Goal: Task Accomplishment & Management: Use online tool/utility

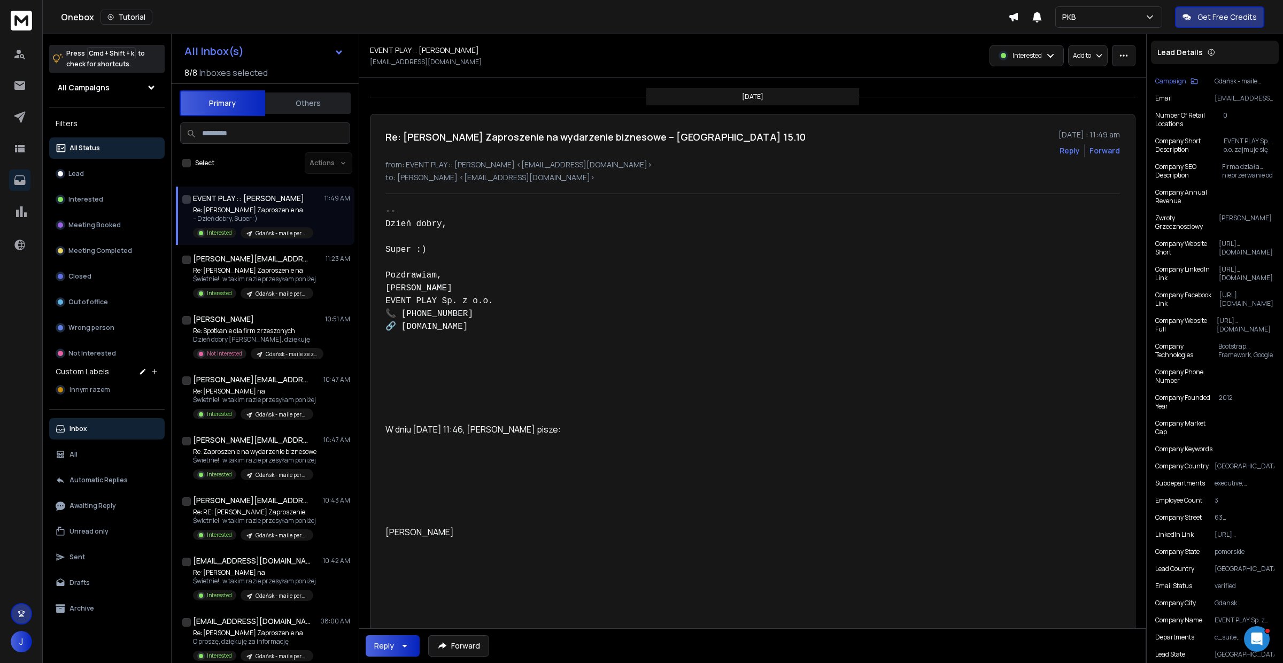
click at [379, 640] on div "Reply" at bounding box center [384, 645] width 20 height 11
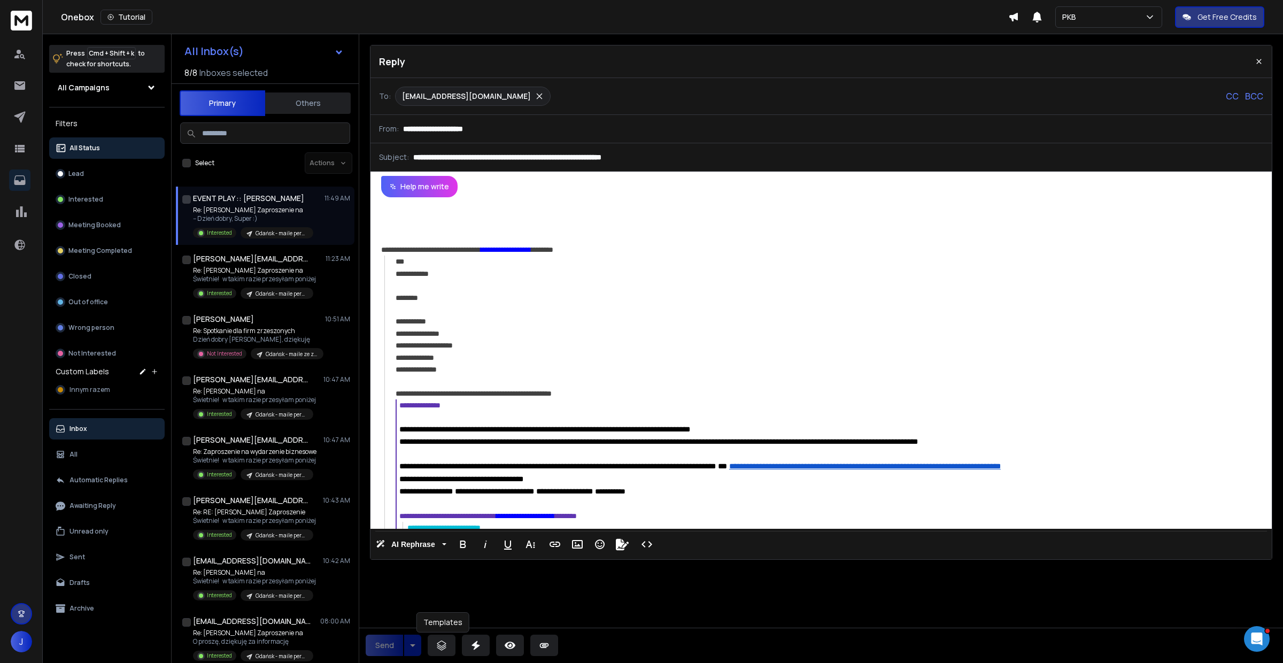
click at [449, 638] on button at bounding box center [442, 644] width 28 height 21
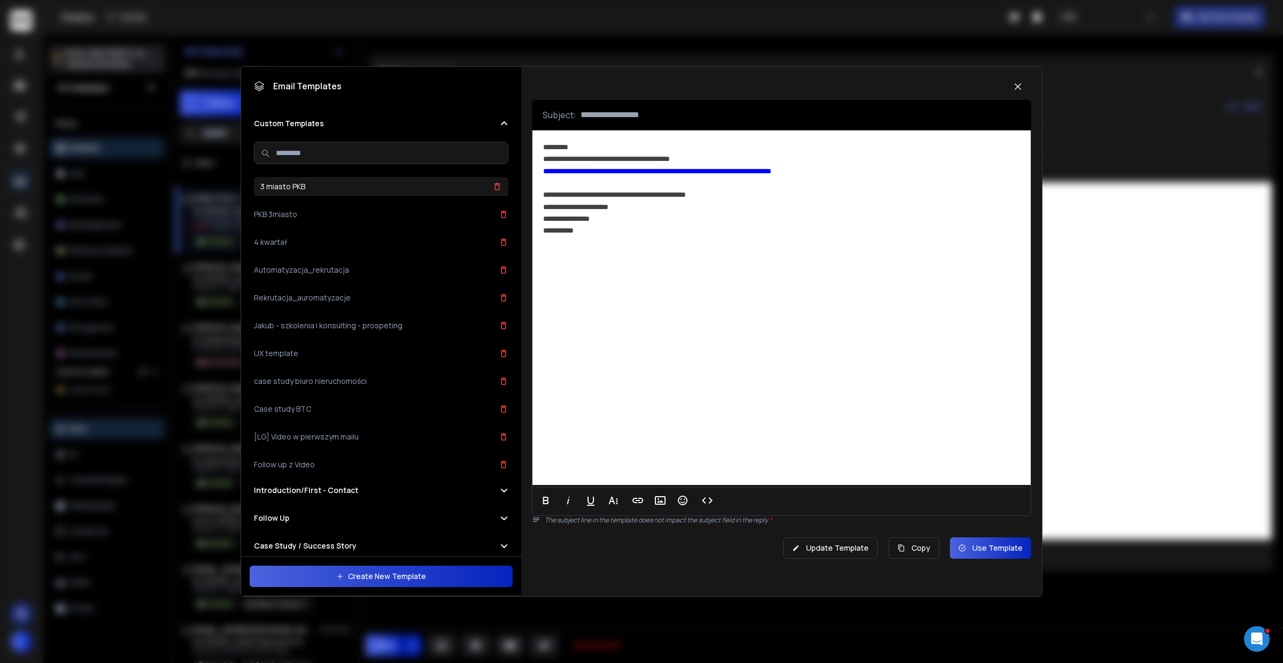
click at [418, 569] on button "Create New Template" at bounding box center [381, 575] width 263 height 21
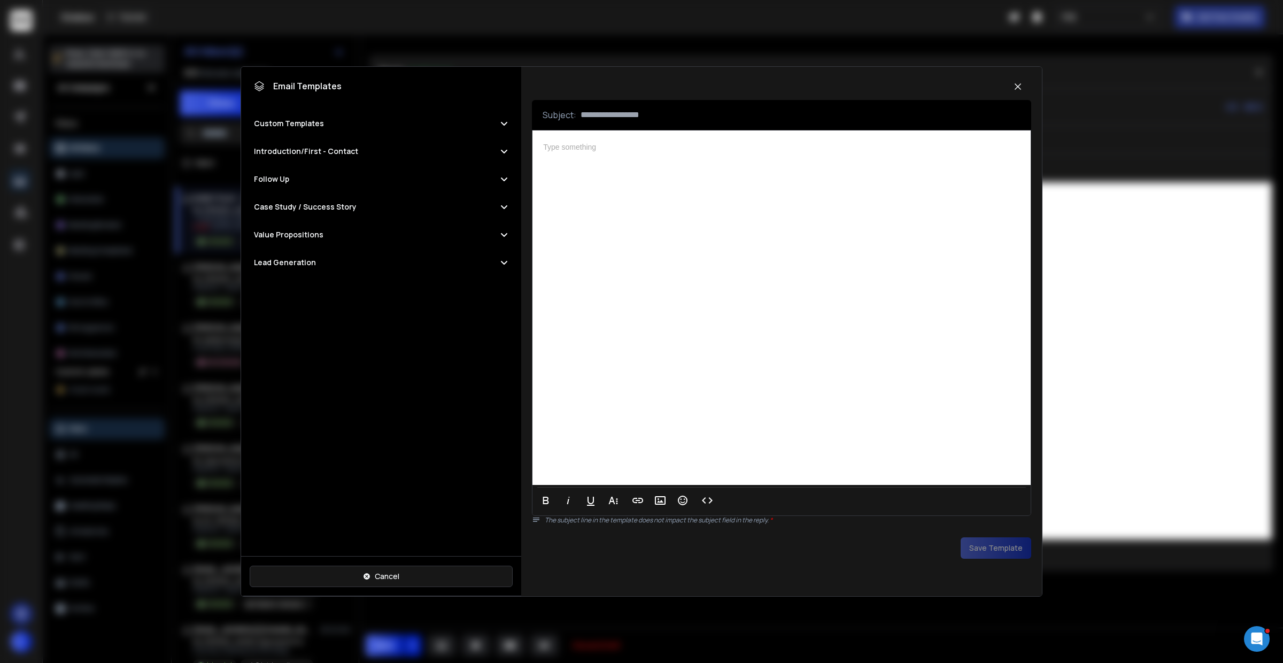
click at [670, 162] on div at bounding box center [781, 307] width 498 height 354
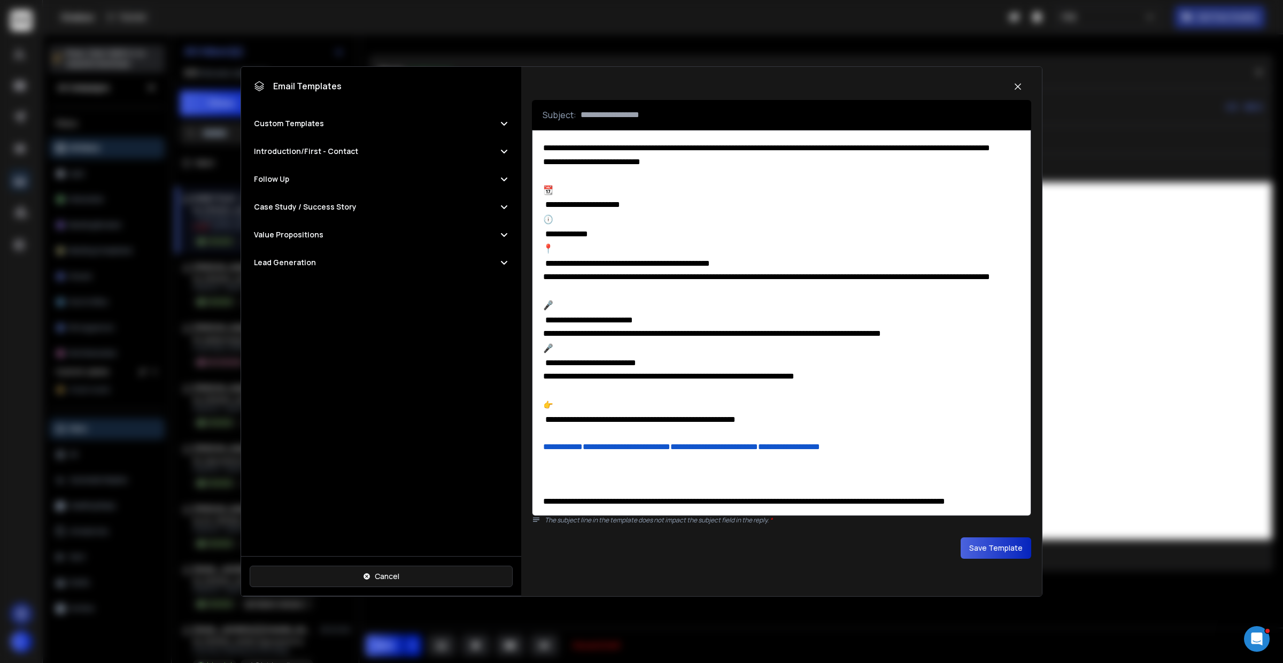
click at [545, 146] on div "**********" at bounding box center [771, 304] width 456 height 326
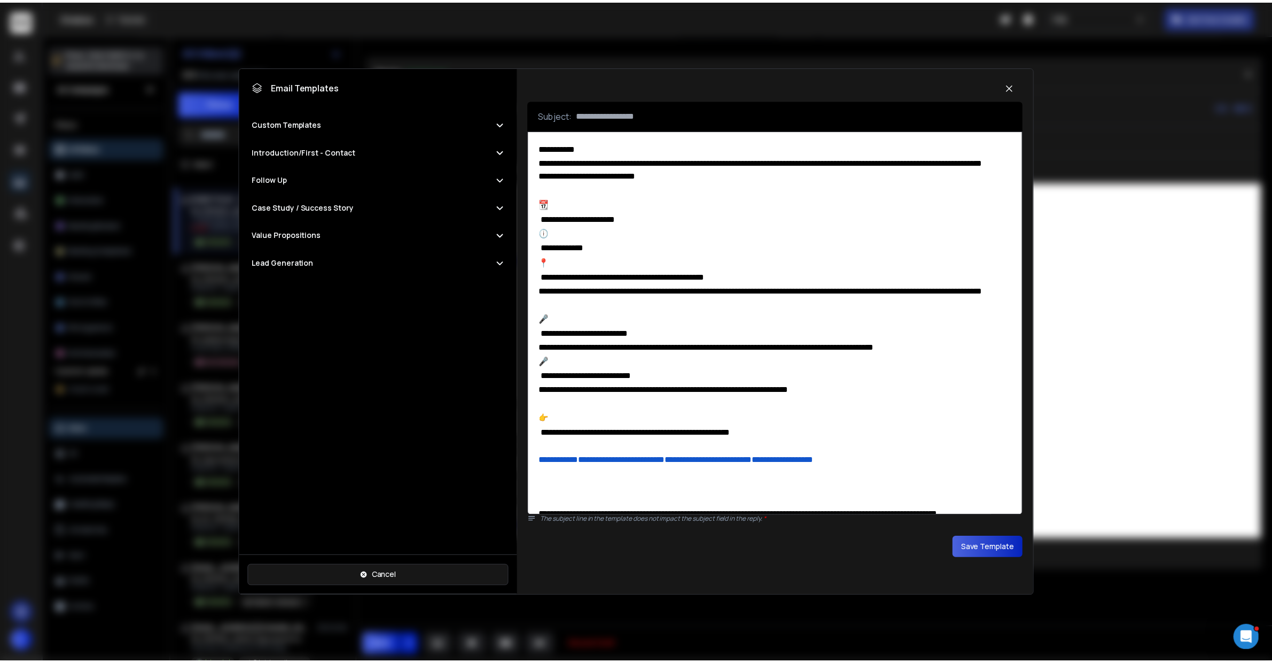
scroll to position [30, 0]
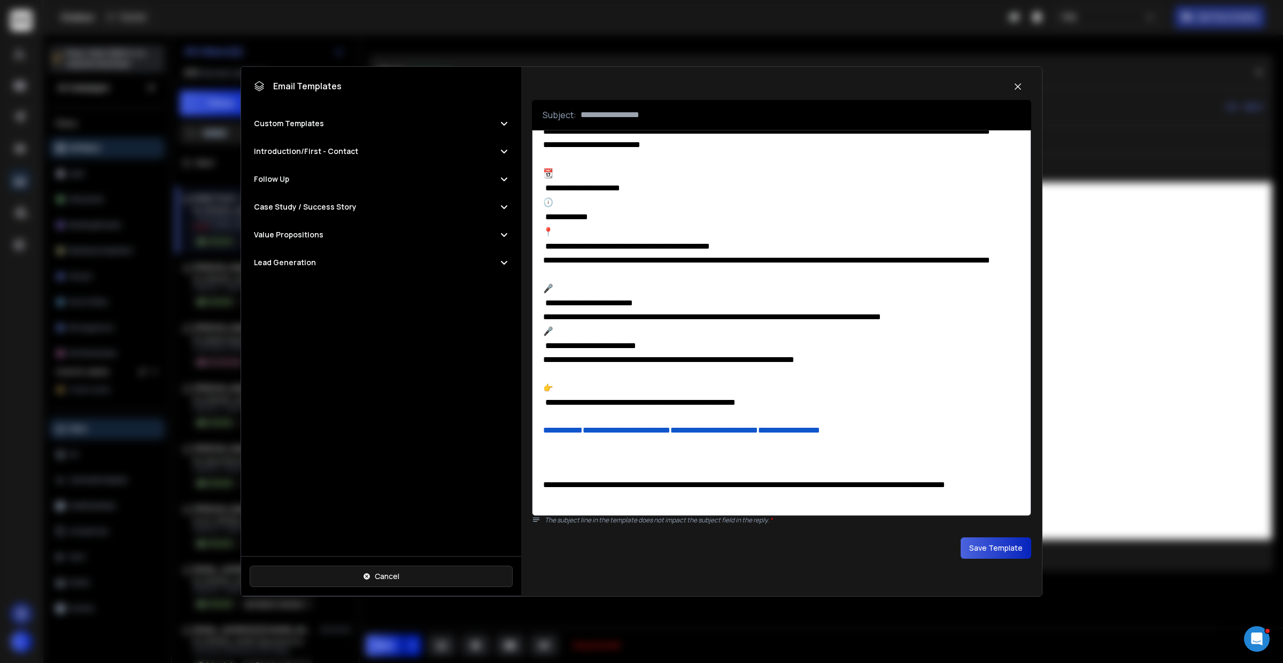
click at [679, 113] on input at bounding box center [800, 114] width 440 height 13
click at [991, 548] on button "Save Template" at bounding box center [995, 547] width 71 height 21
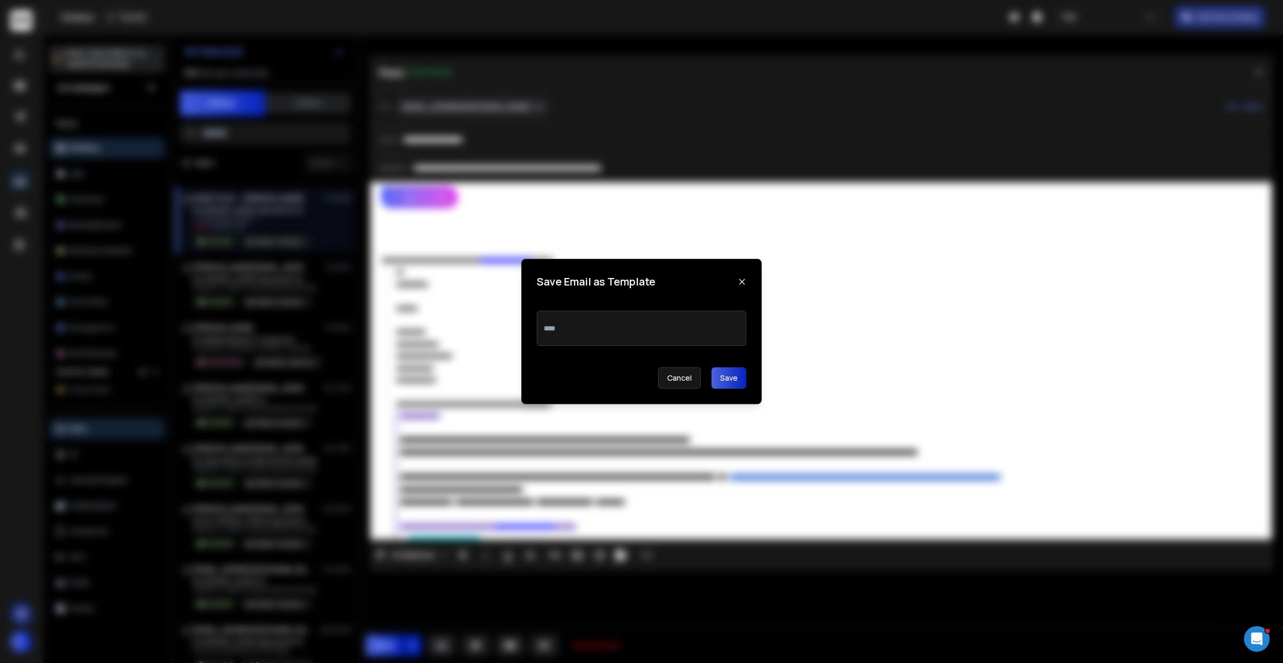
click at [576, 330] on input at bounding box center [641, 328] width 209 height 35
type input "**********"
click at [742, 376] on button "Save" at bounding box center [728, 377] width 35 height 21
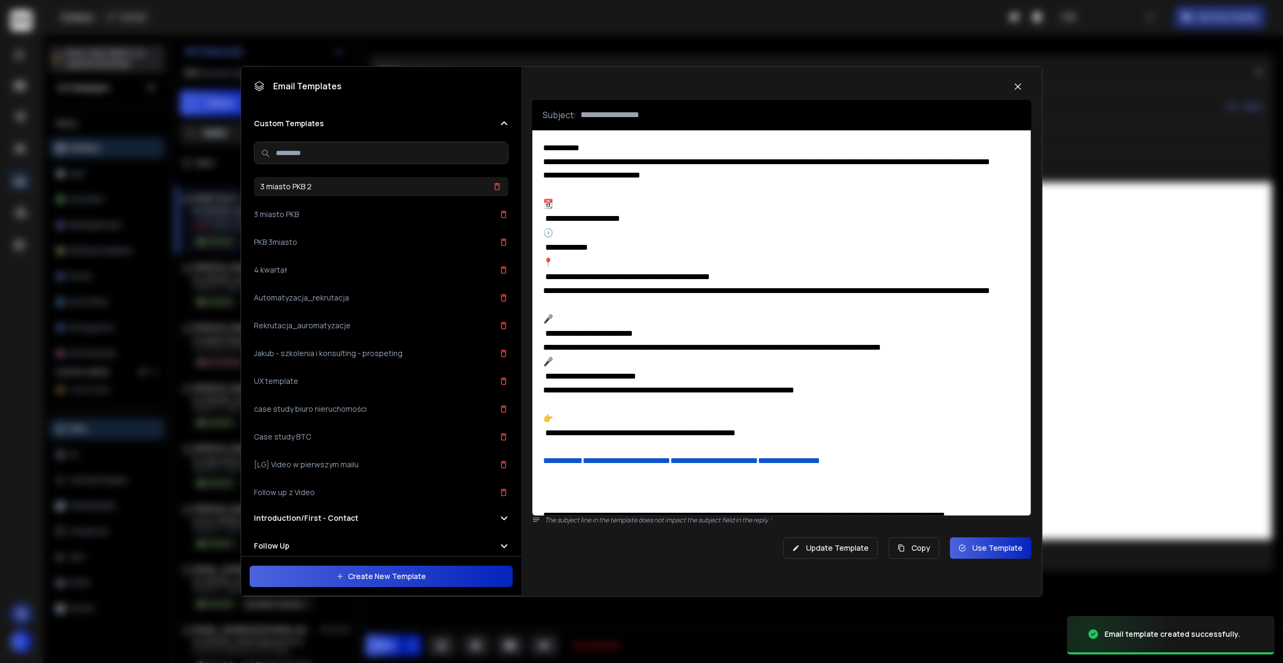
click at [1013, 82] on icon at bounding box center [1018, 87] width 10 height 10
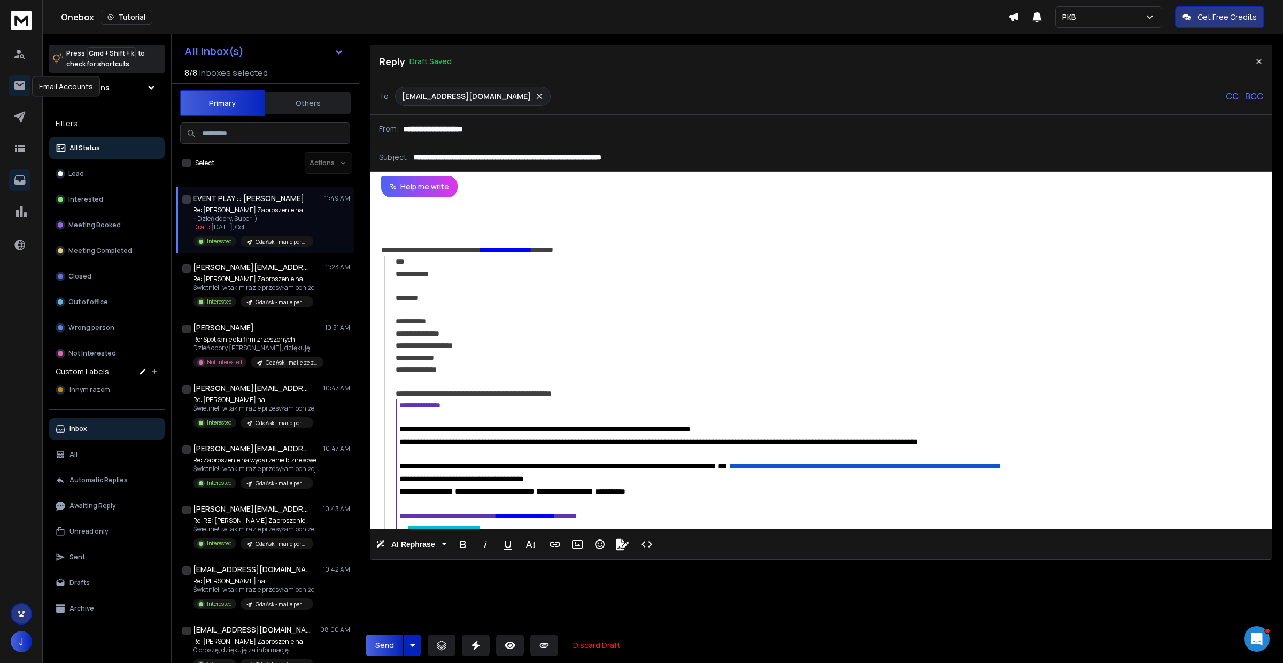
click at [20, 81] on icon at bounding box center [19, 85] width 13 height 13
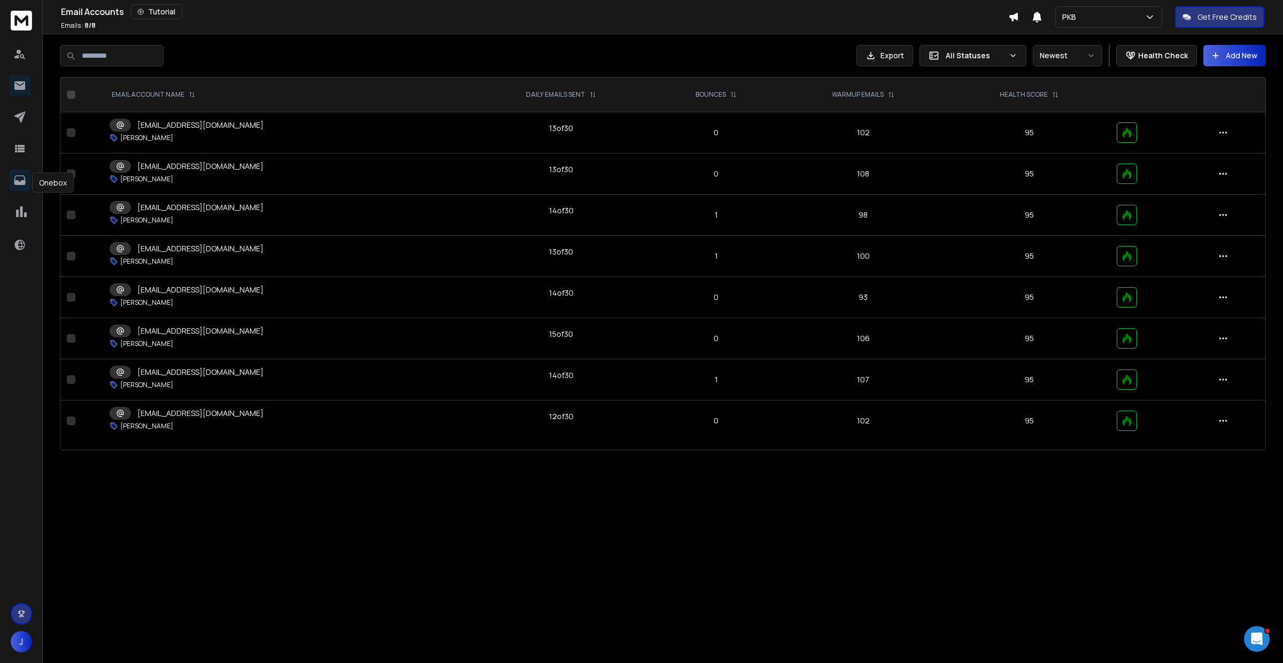
click at [14, 185] on icon at bounding box center [19, 180] width 11 height 10
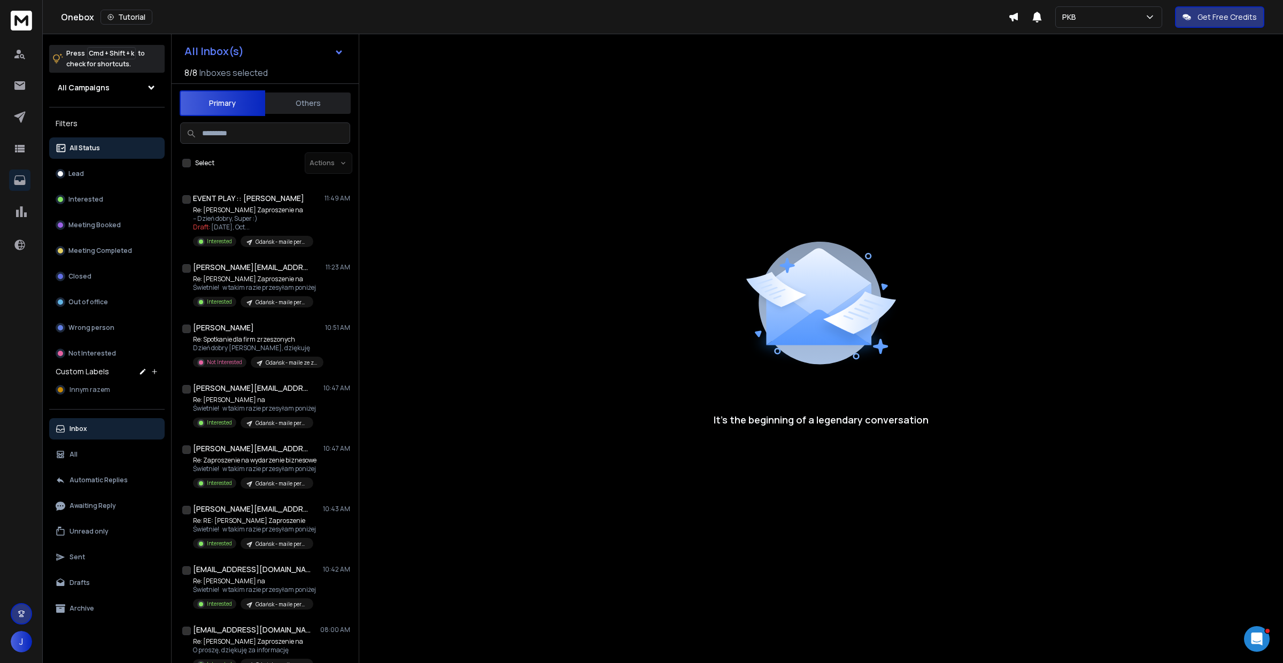
click at [95, 175] on button "Lead" at bounding box center [106, 173] width 115 height 21
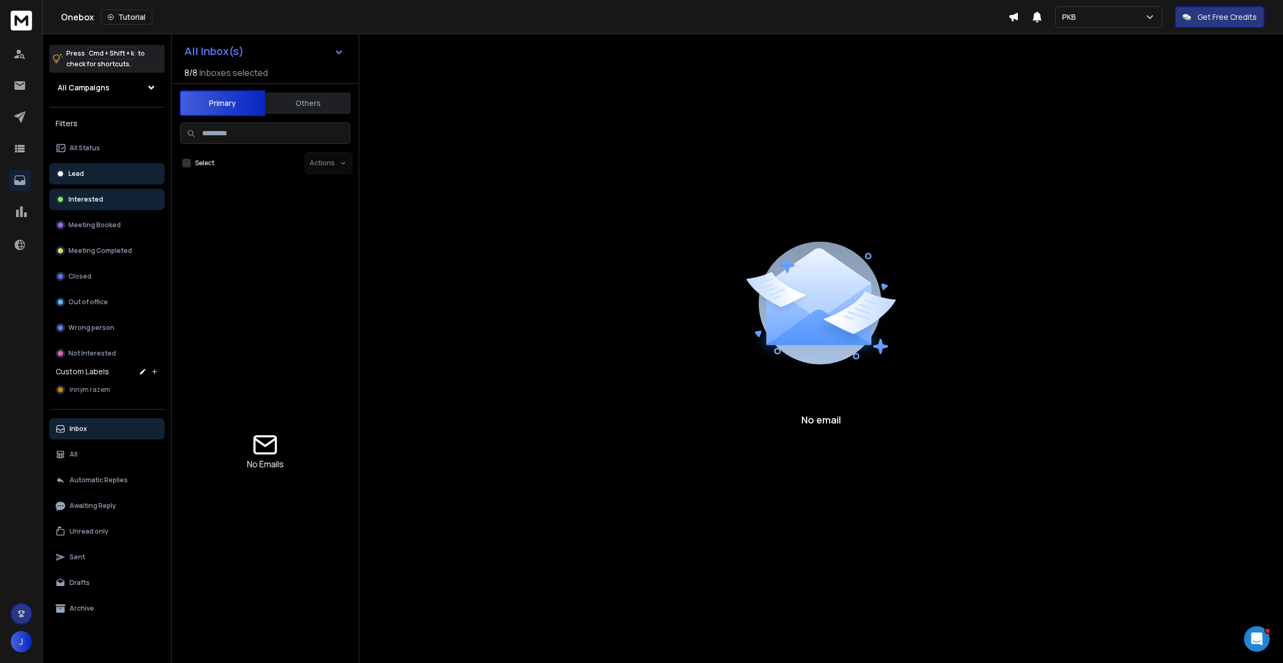
click at [124, 195] on button "Interested" at bounding box center [106, 199] width 115 height 21
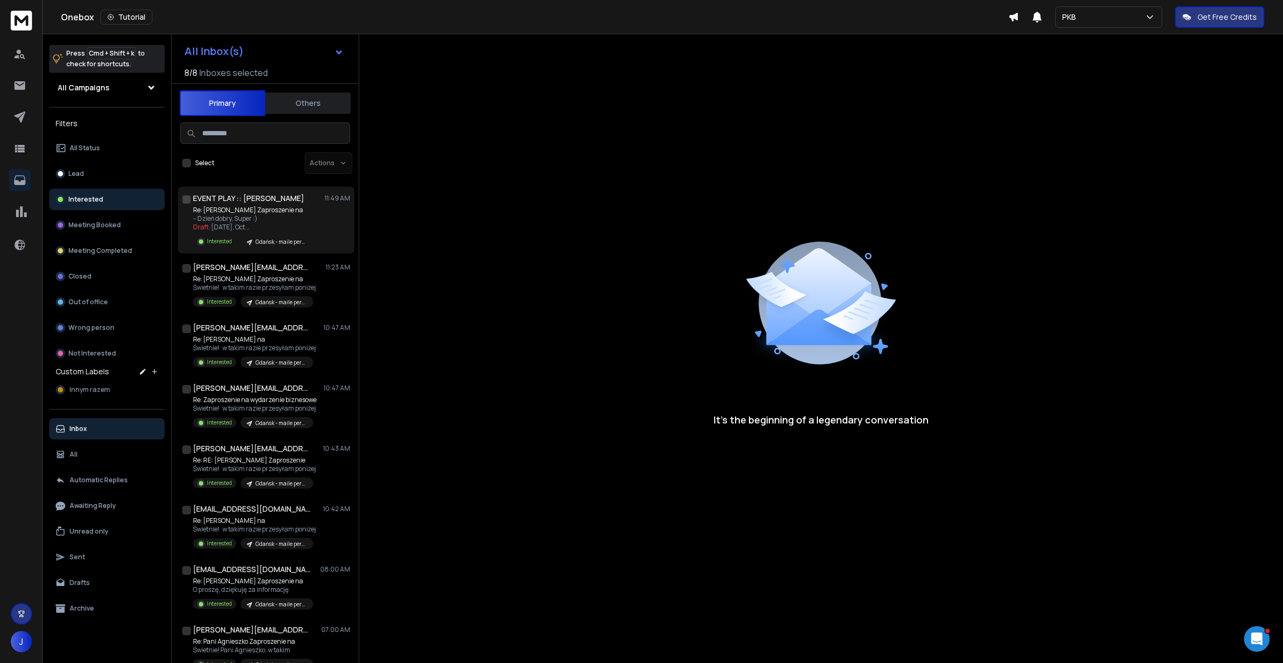
click at [238, 209] on p "Re: [PERSON_NAME] Zaproszenie na" at bounding box center [253, 210] width 120 height 9
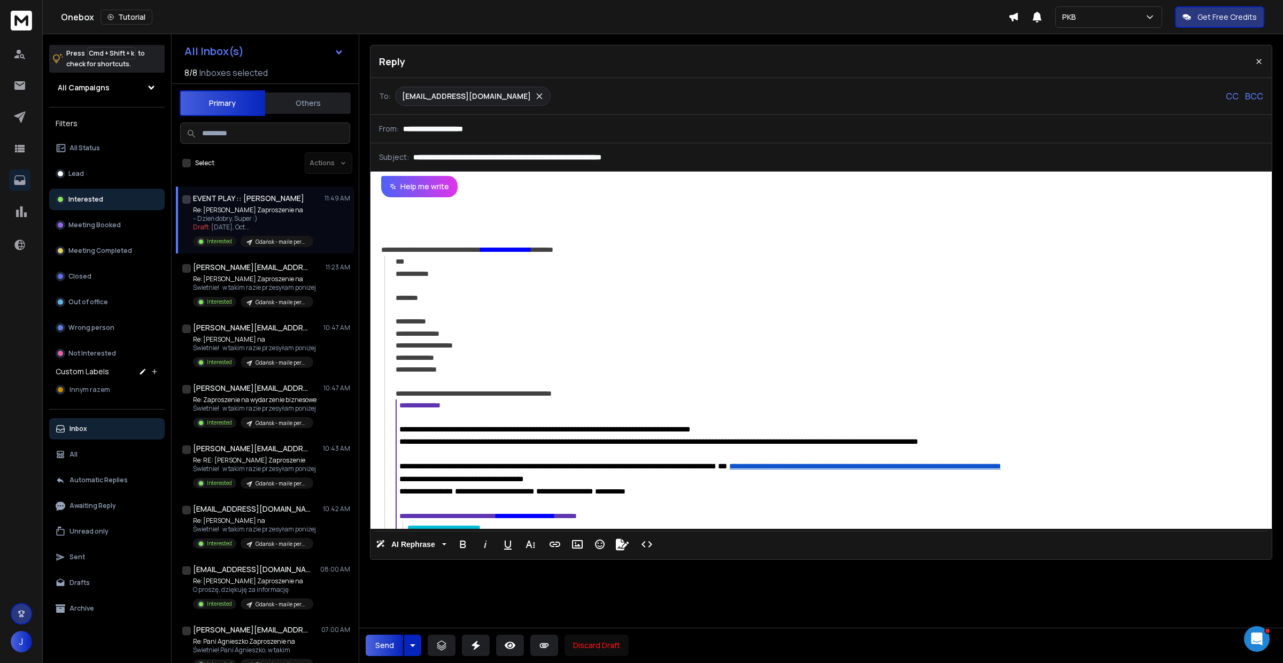
click at [606, 643] on button "Discard Draft" at bounding box center [596, 644] width 64 height 21
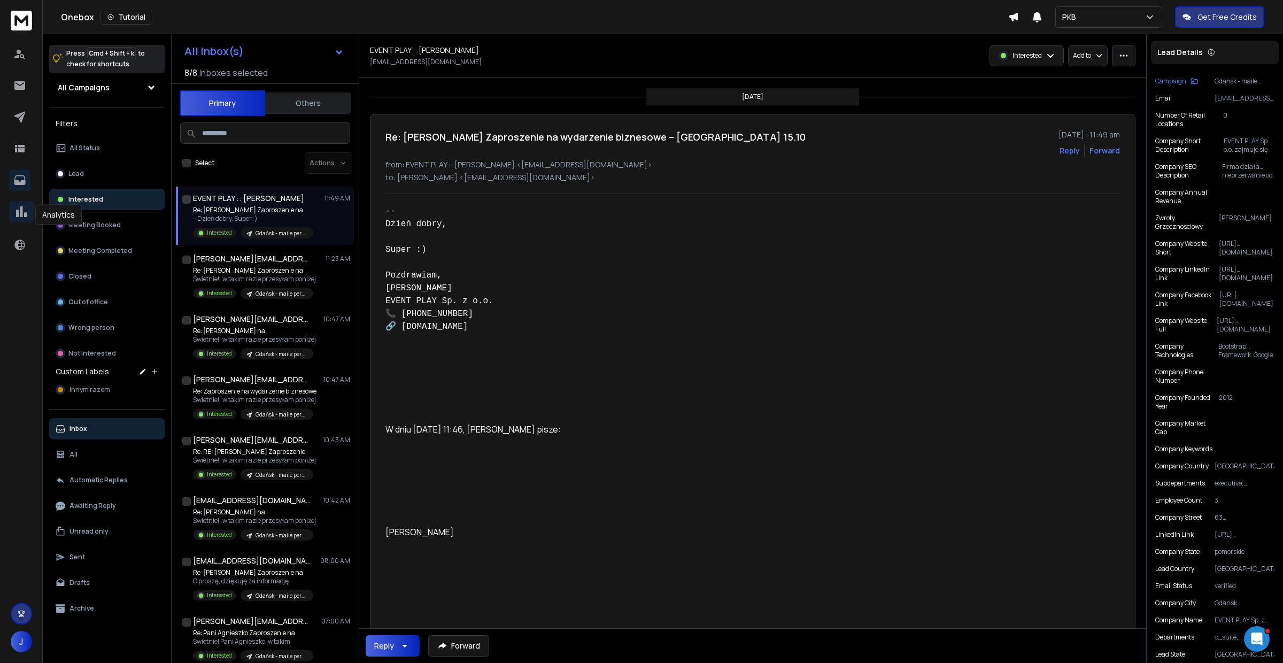
click at [22, 218] on icon at bounding box center [21, 212] width 16 height 16
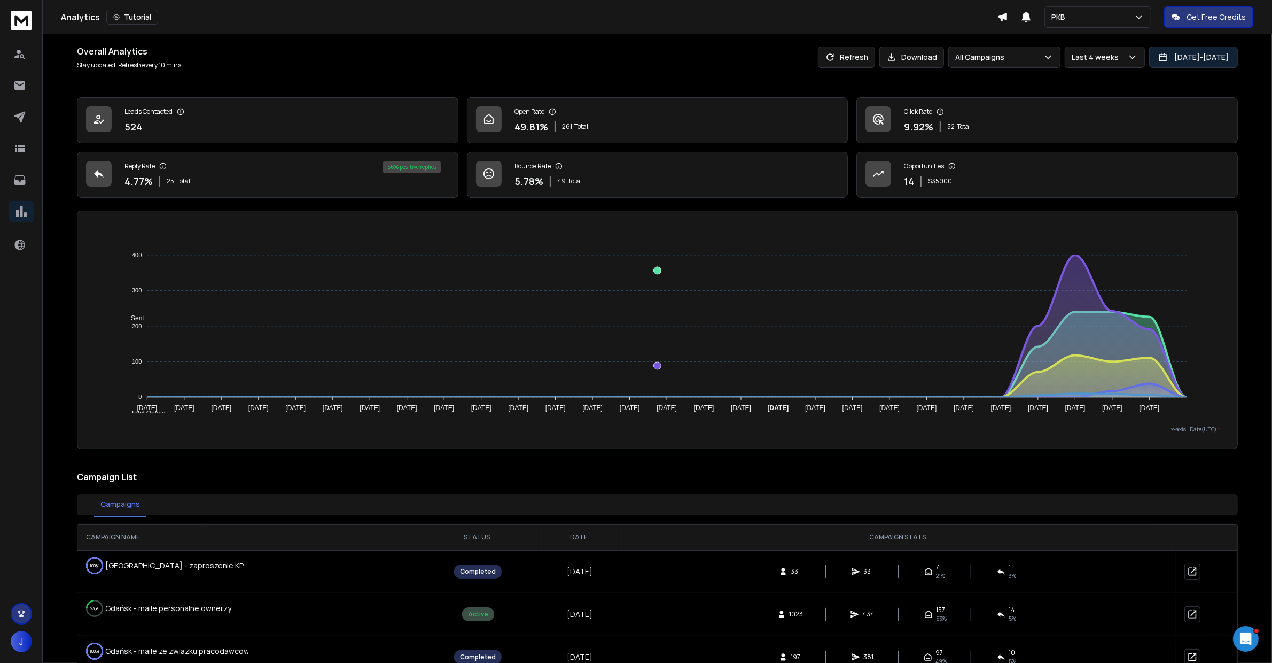
click at [1188, 58] on button "[DATE] - [DATE]" at bounding box center [1194, 56] width 89 height 21
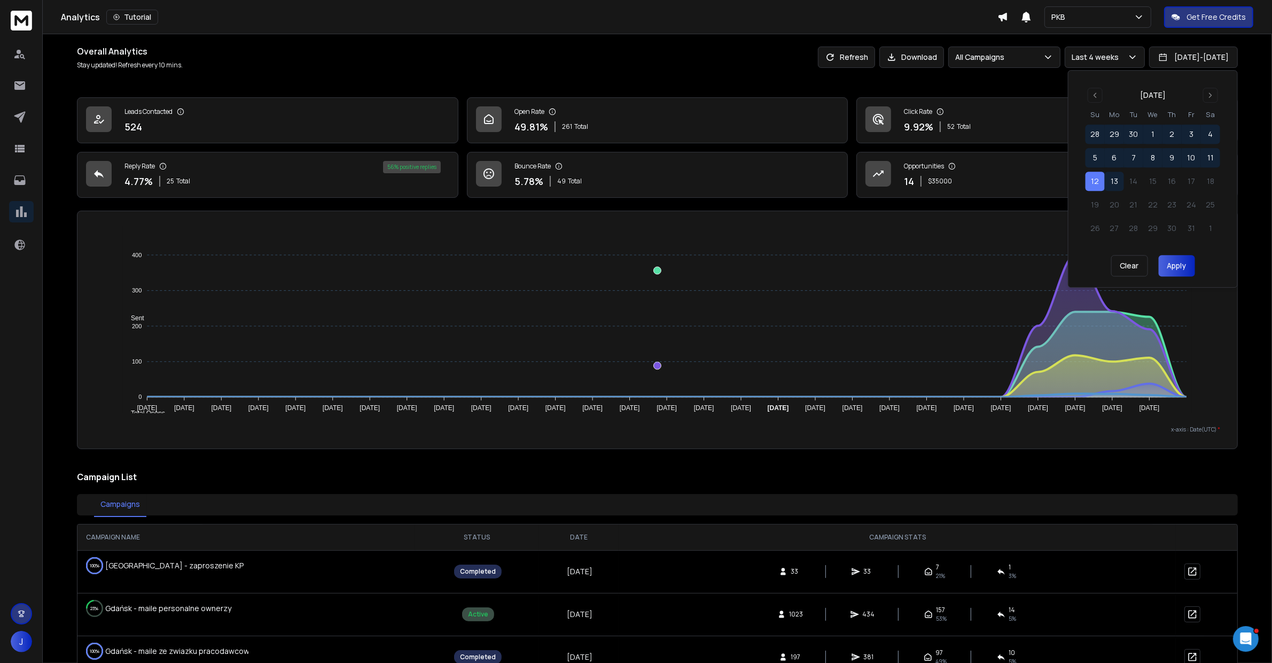
click at [1097, 135] on button "28" at bounding box center [1095, 134] width 19 height 19
click at [1118, 180] on button "13" at bounding box center [1114, 181] width 19 height 19
click at [1184, 266] on button "Apply" at bounding box center [1177, 265] width 36 height 21
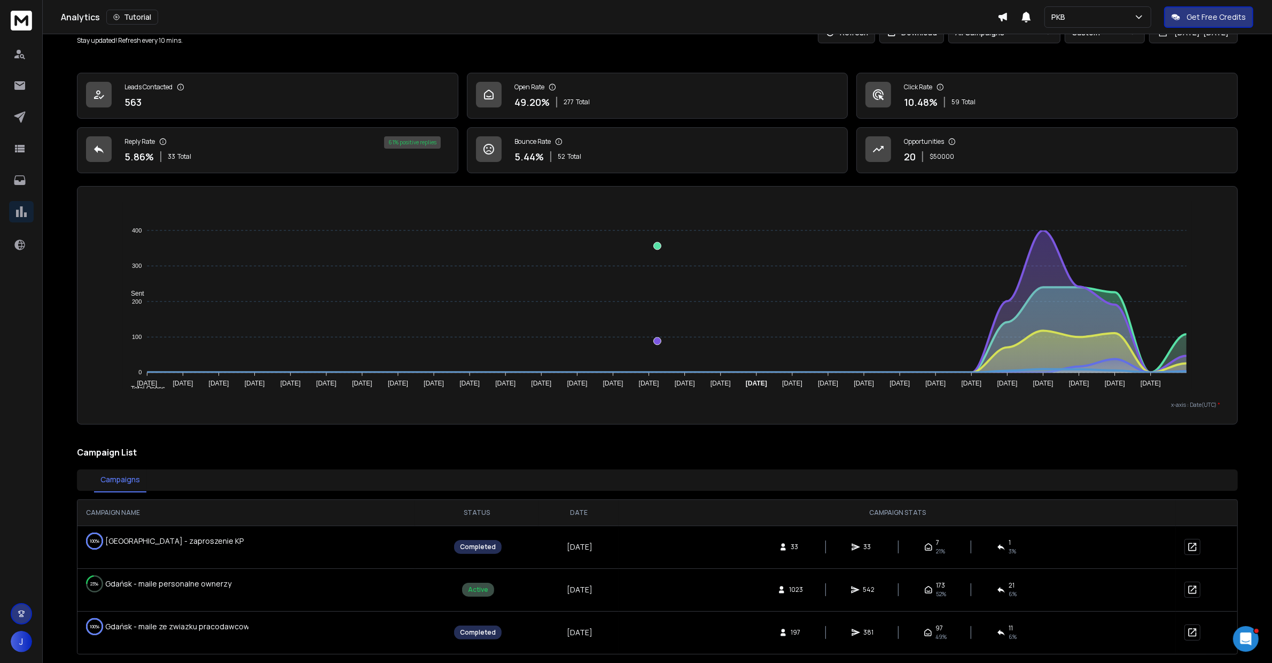
scroll to position [27, 0]
click at [147, 581] on td "23 % Gdańsk - maile personalne ownerzy" at bounding box center [162, 581] width 171 height 30
click at [1190, 590] on icon at bounding box center [1193, 588] width 8 height 8
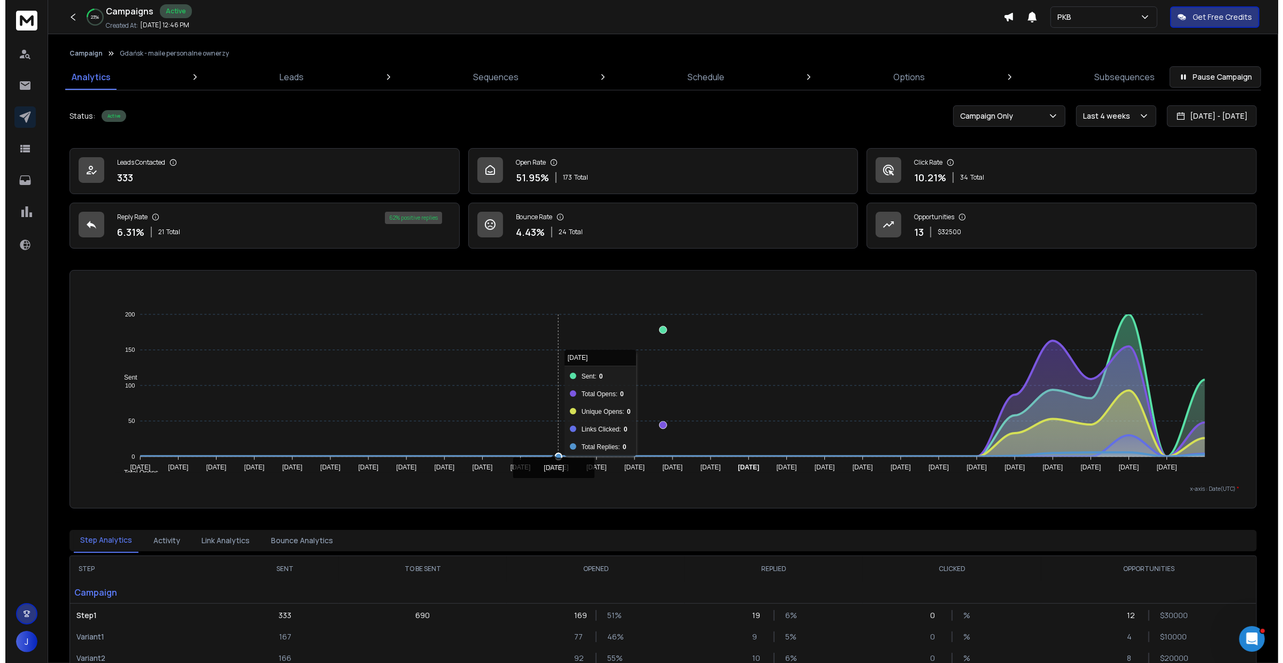
scroll to position [120, 0]
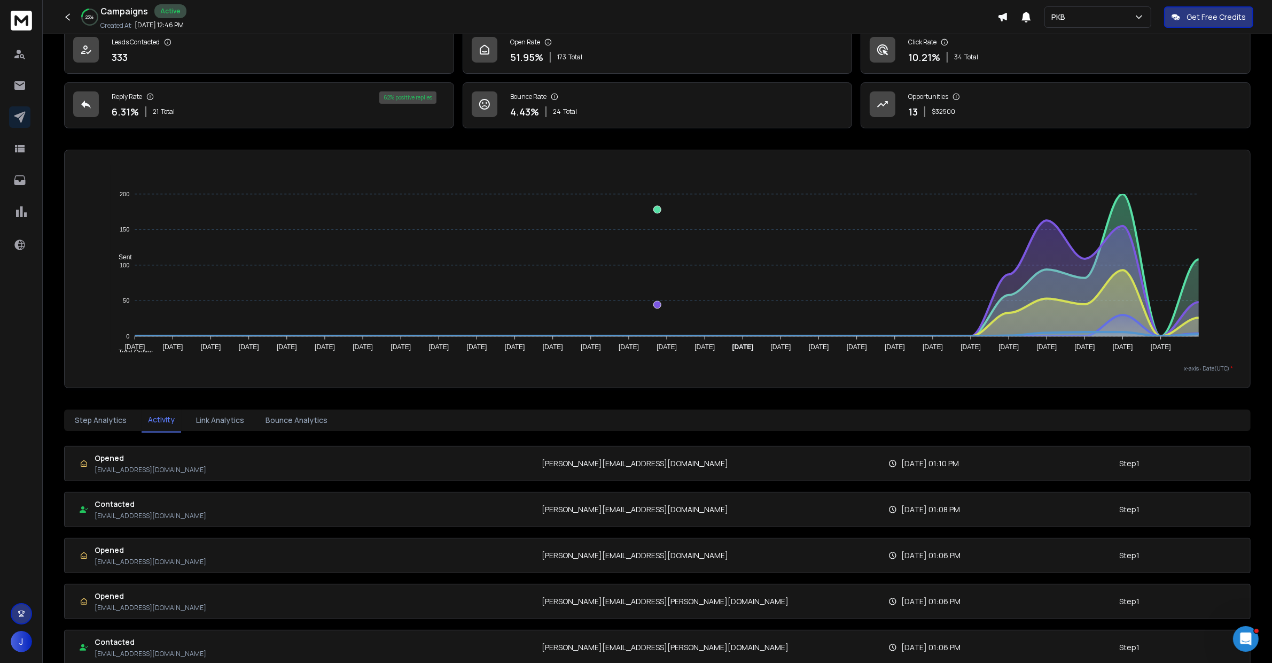
click at [162, 418] on button "Activity" at bounding box center [162, 420] width 40 height 25
click at [232, 419] on button "Link Analytics" at bounding box center [220, 420] width 61 height 24
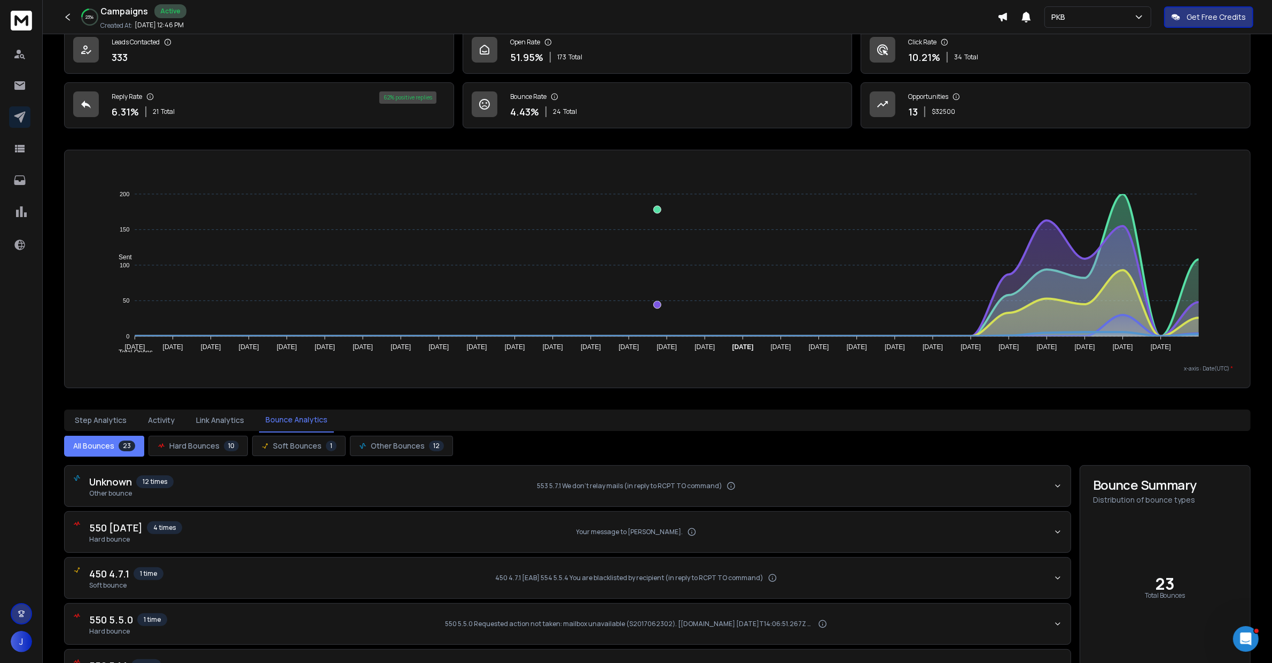
click at [306, 420] on button "Bounce Analytics" at bounding box center [296, 420] width 75 height 25
click at [223, 426] on button "Link Analytics" at bounding box center [220, 420] width 61 height 24
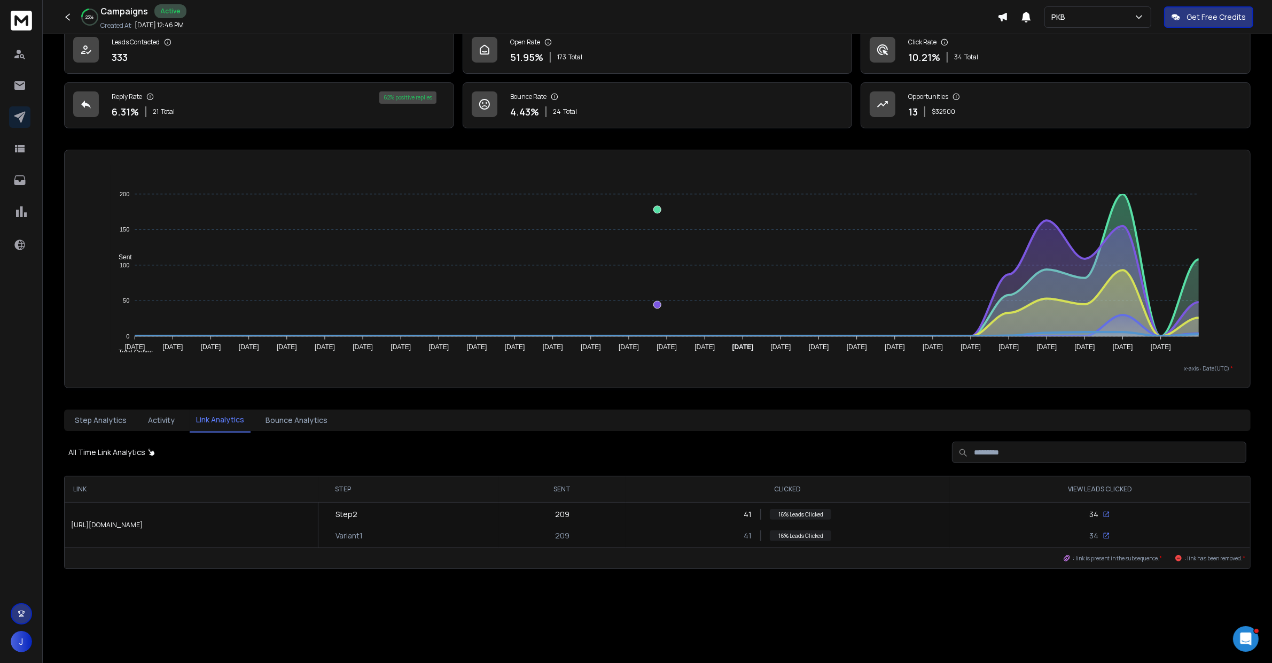
click at [1107, 516] on icon at bounding box center [1106, 513] width 7 height 7
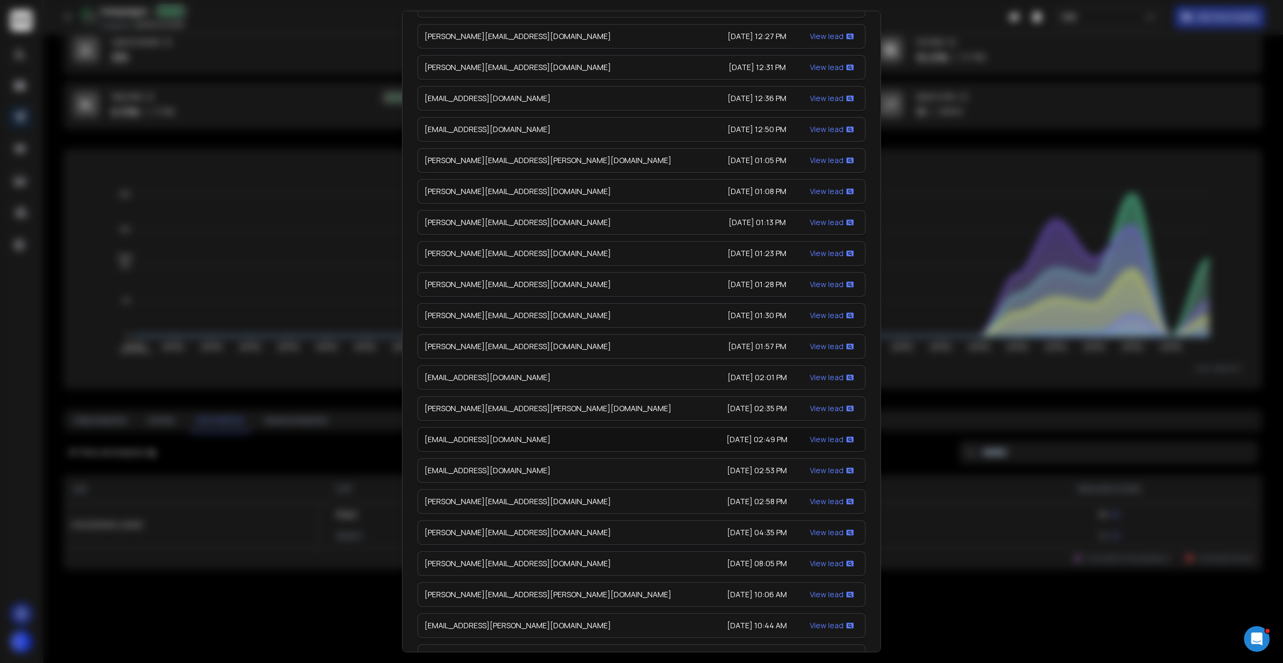
scroll to position [565, 0]
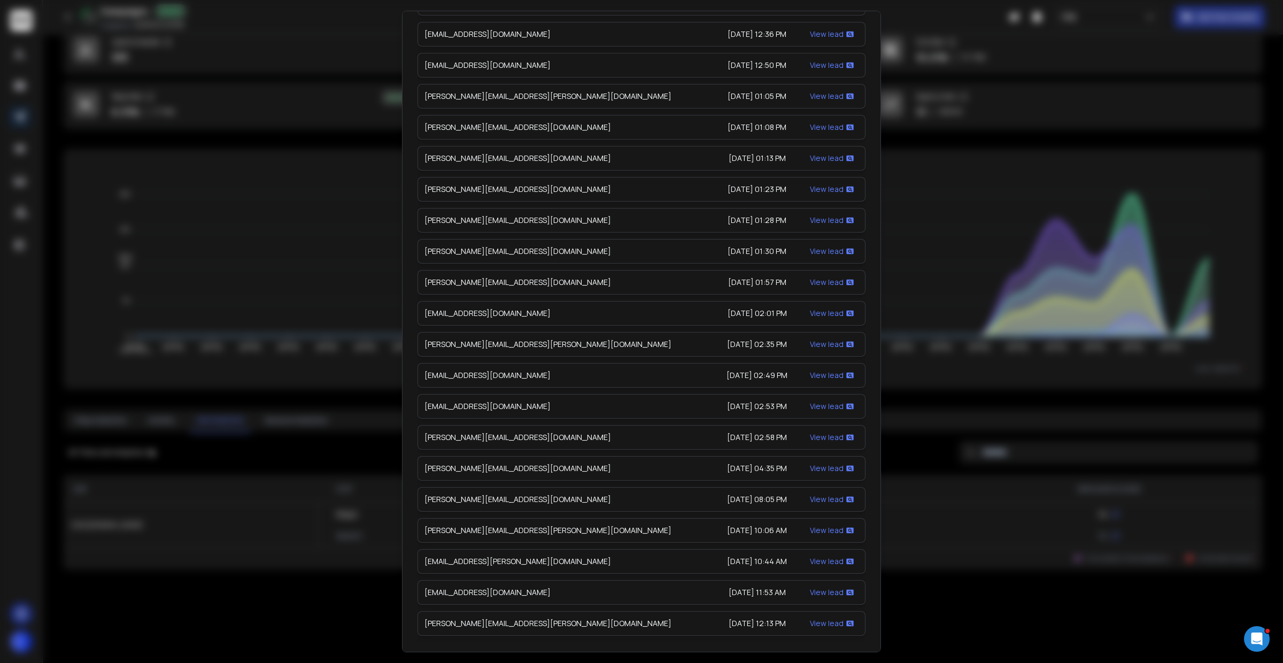
click at [978, 612] on div "List of Leads Who Clicked on the Link Review the list of leads who have shown i…" at bounding box center [641, 331] width 1283 height 663
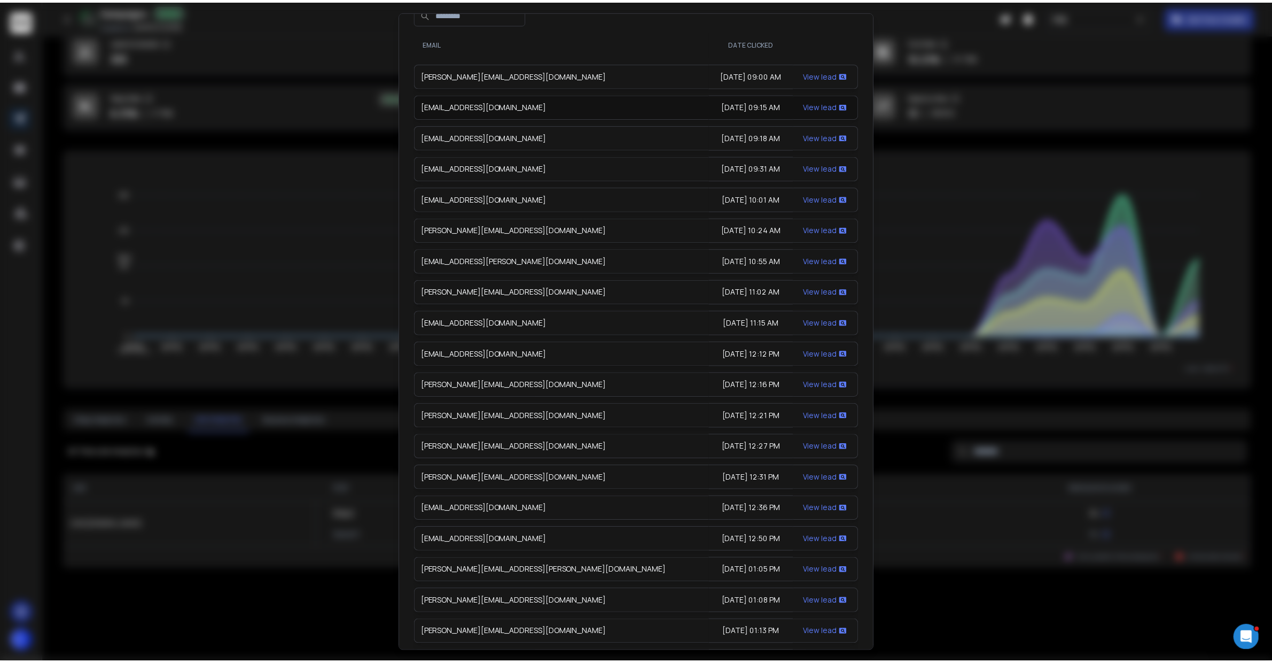
scroll to position [0, 0]
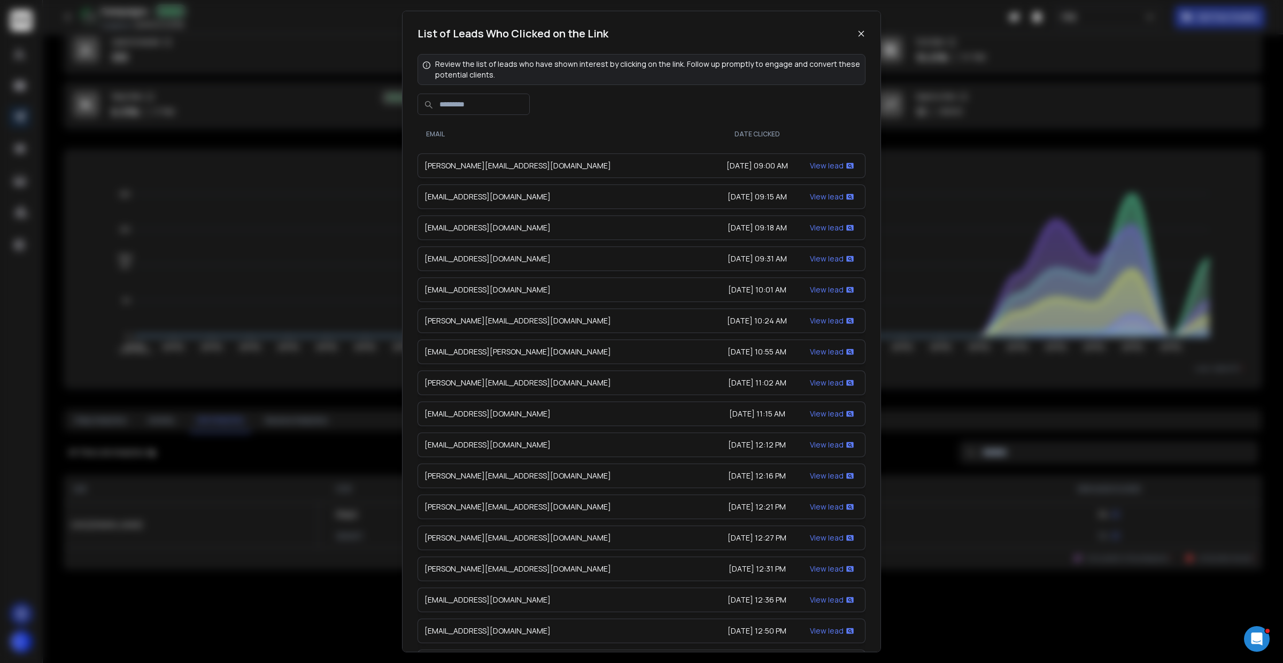
click at [860, 32] on icon at bounding box center [861, 33] width 9 height 9
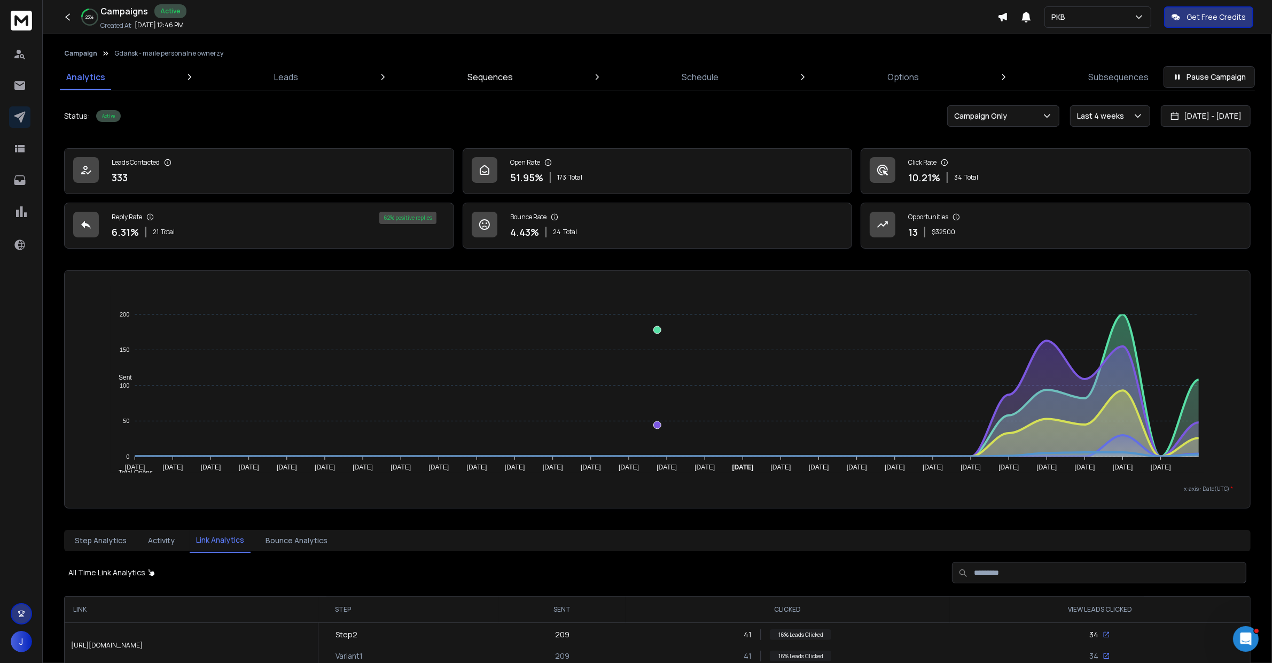
click at [502, 79] on p "Sequences" at bounding box center [490, 77] width 45 height 13
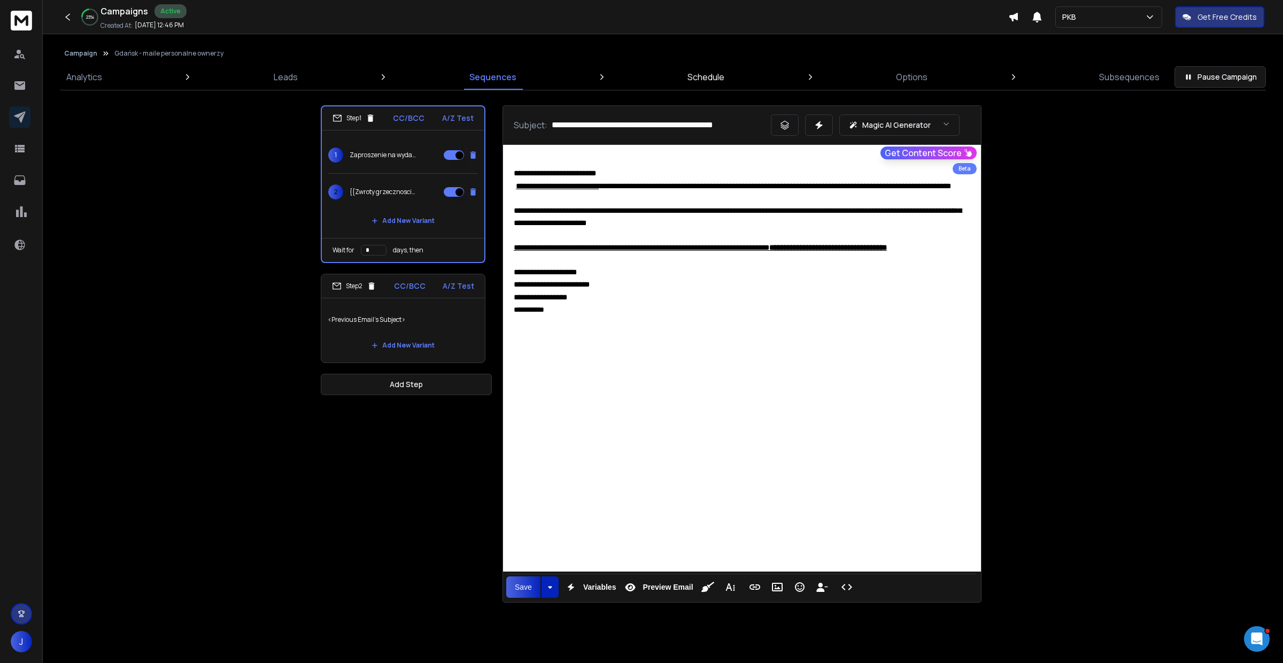
click at [690, 80] on p "Schedule" at bounding box center [705, 77] width 37 height 13
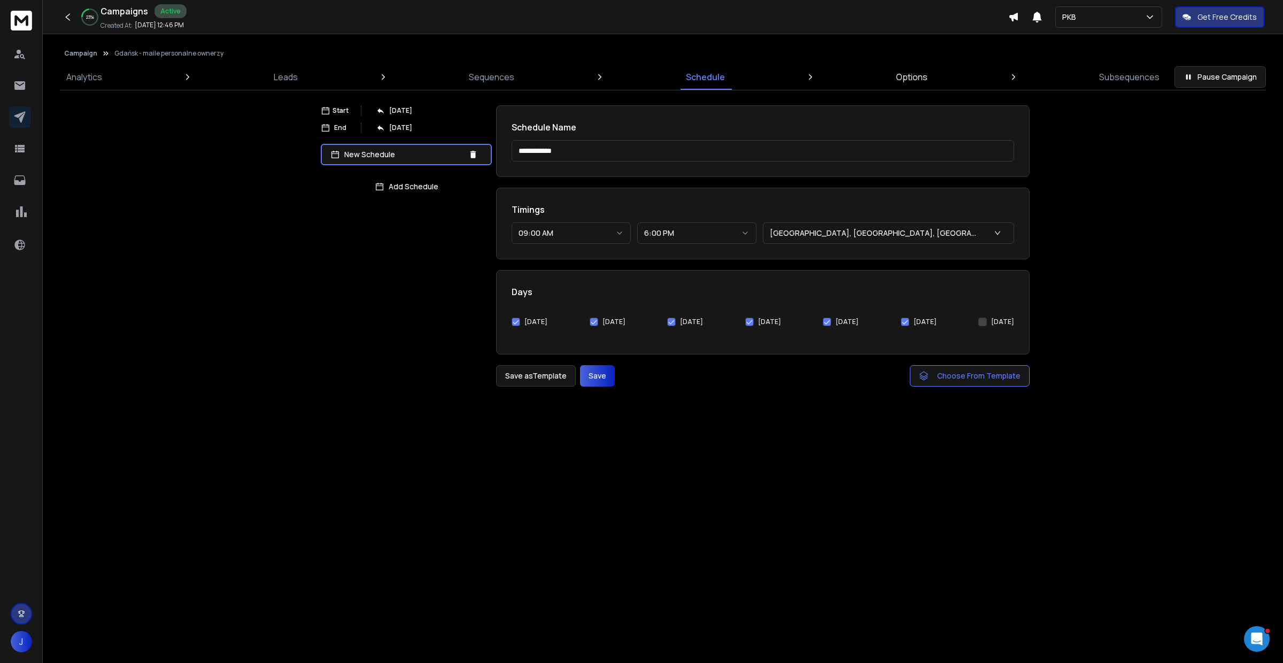
click at [918, 72] on p "Options" at bounding box center [912, 77] width 32 height 13
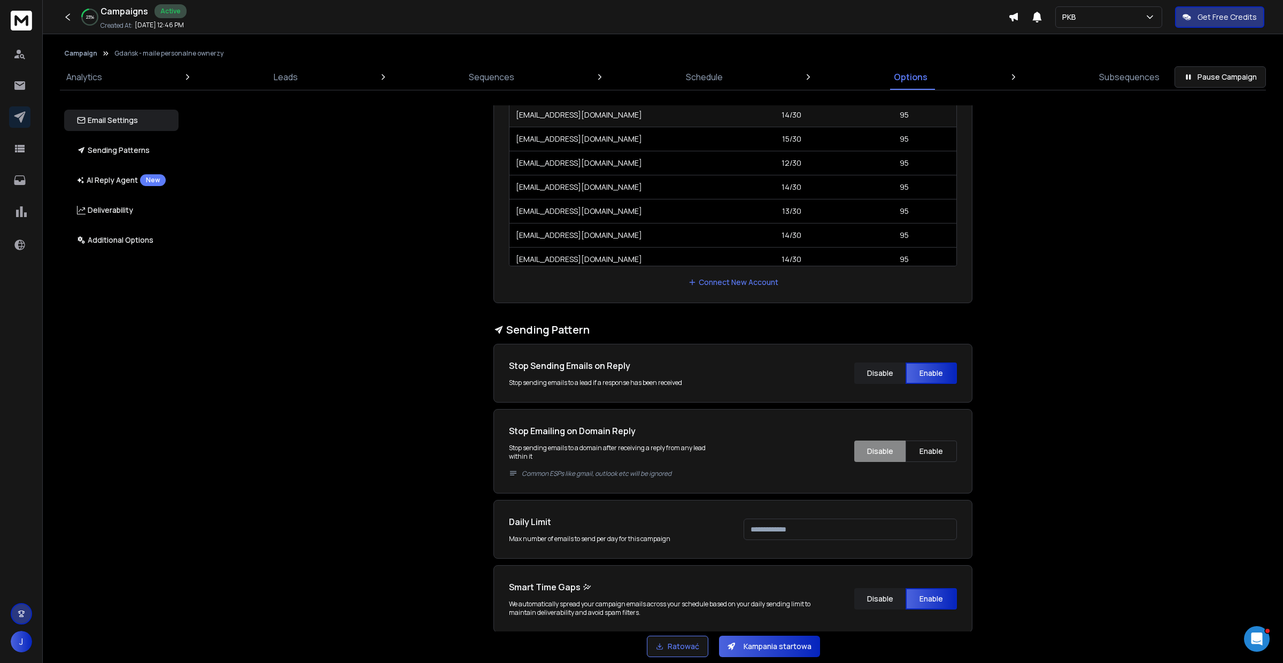
scroll to position [138, 0]
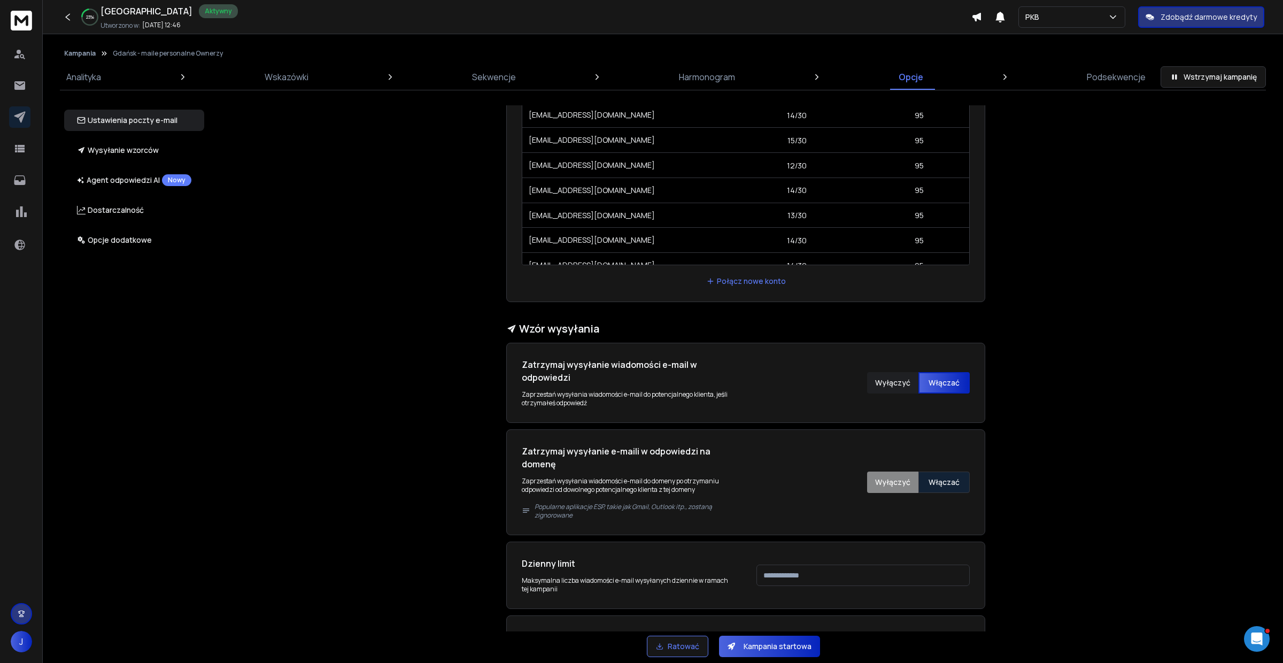
click at [935, 484] on font "Włączać" at bounding box center [943, 482] width 31 height 10
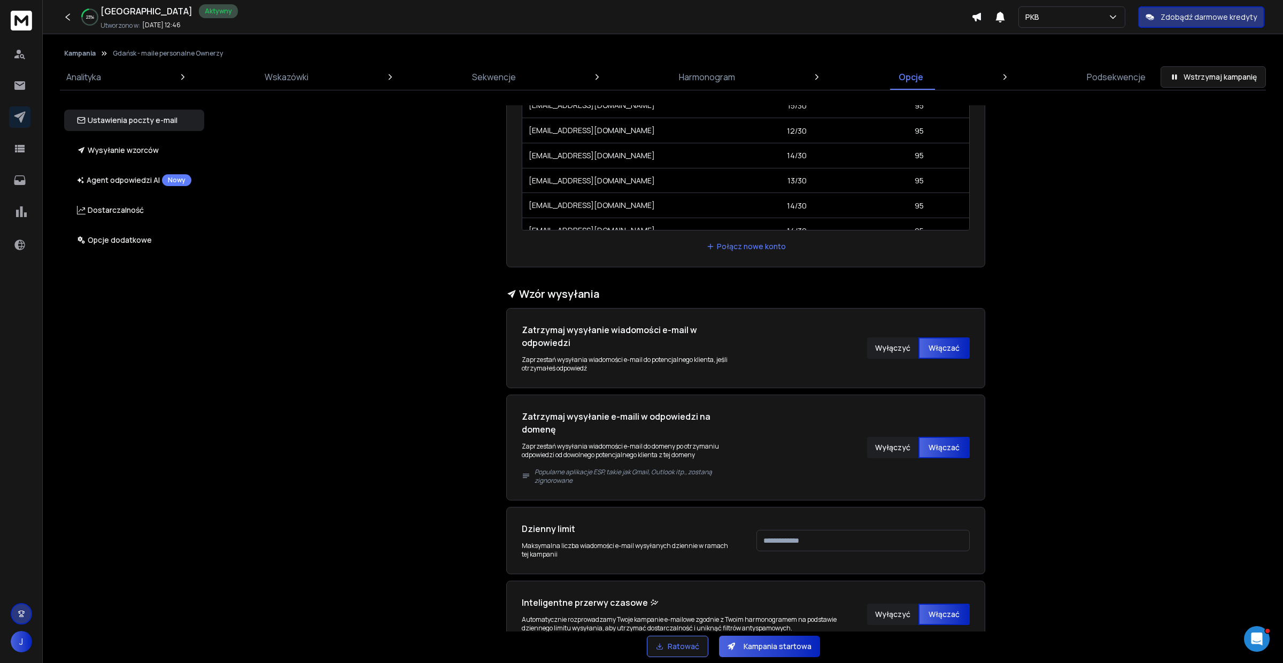
scroll to position [213, 0]
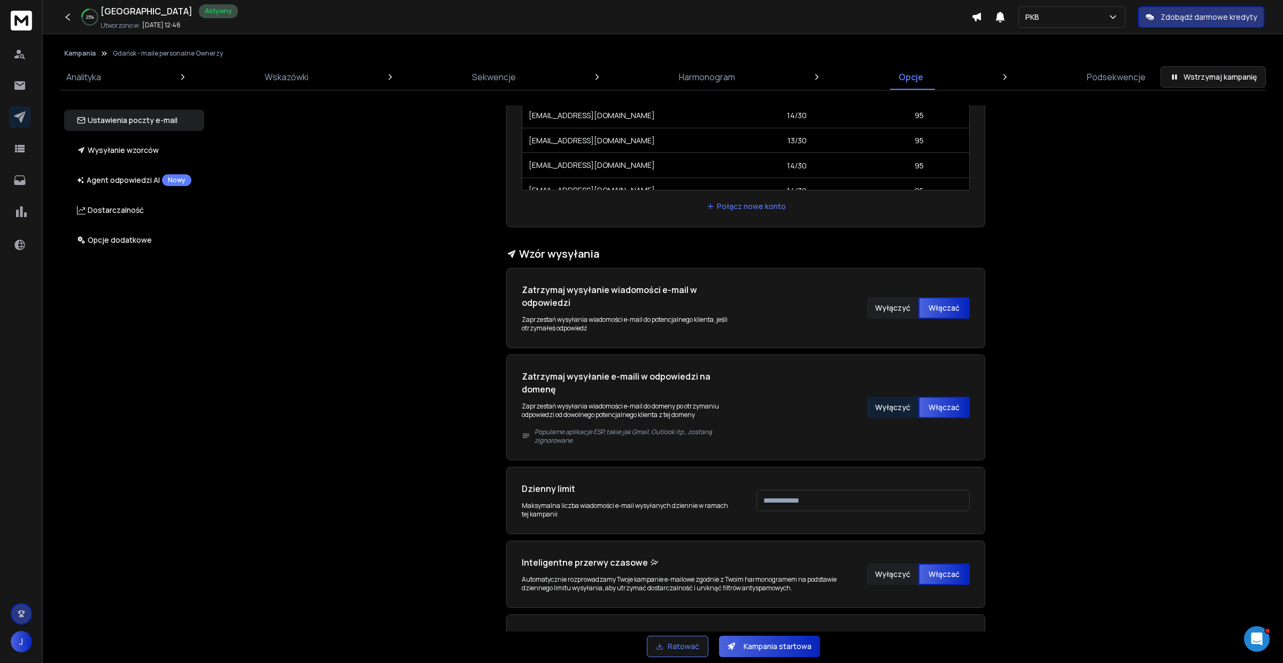
click at [888, 413] on button "Wyłączyć" at bounding box center [892, 407] width 51 height 21
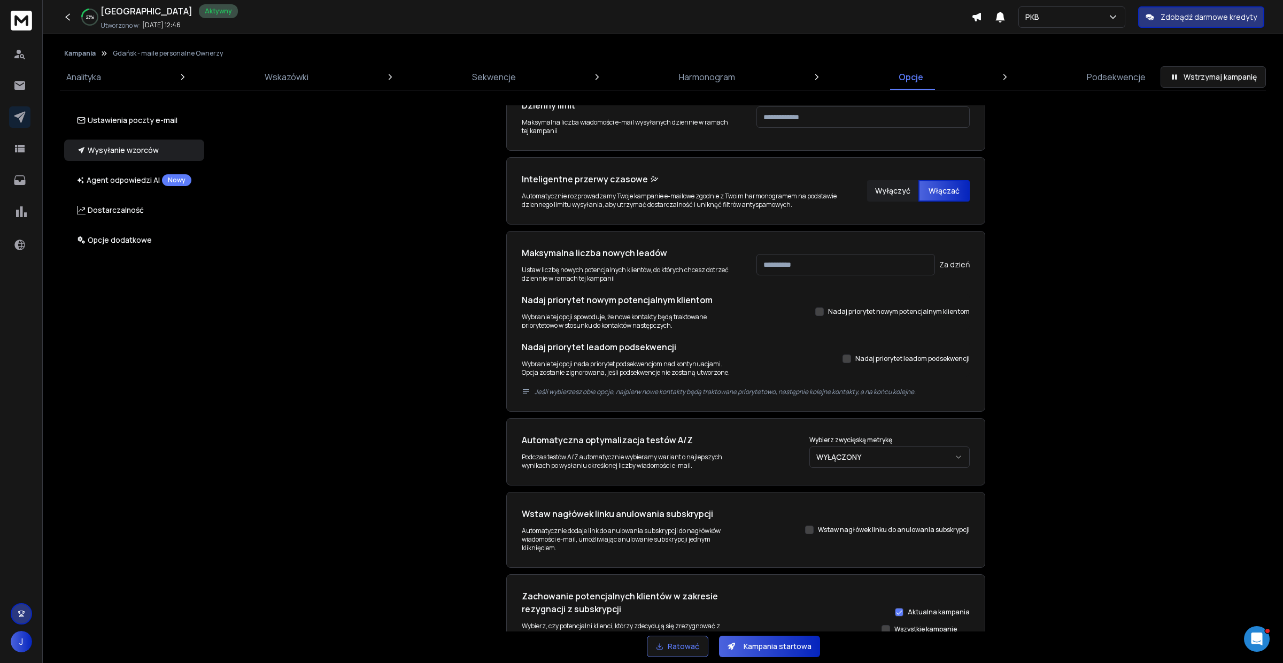
scroll to position [664, 0]
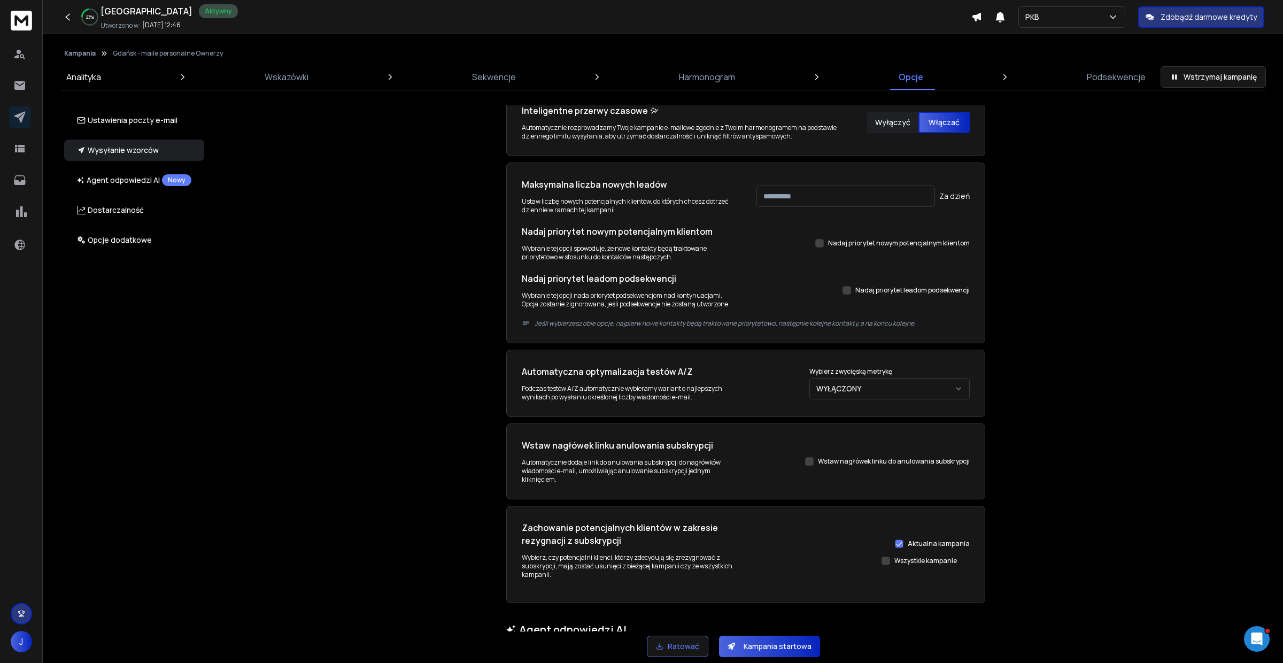
click at [106, 79] on link "Analityka" at bounding box center [84, 77] width 48 height 26
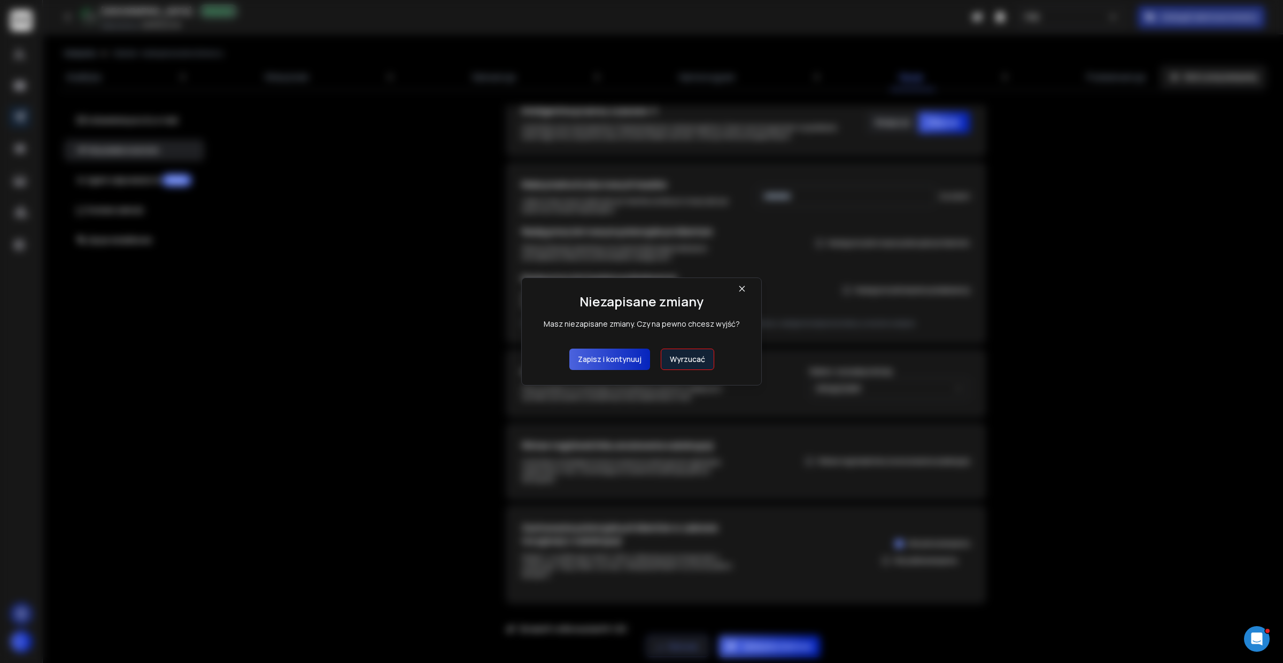
click at [686, 356] on font "Wyrzucać" at bounding box center [687, 359] width 35 height 10
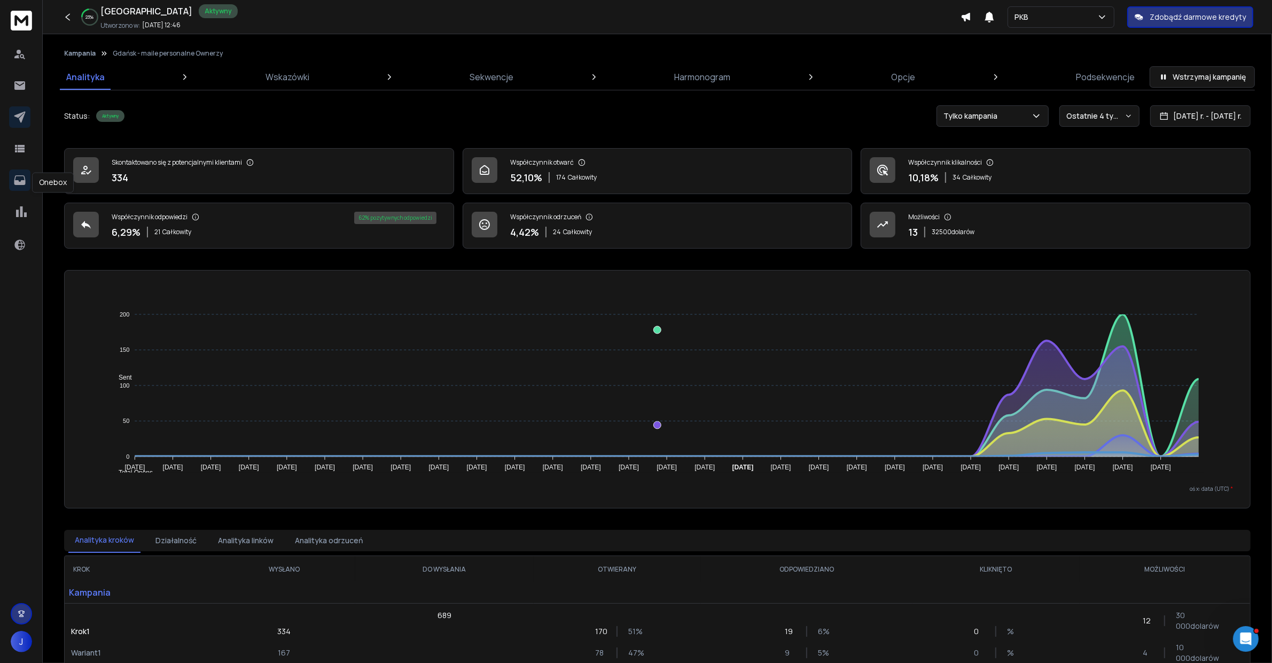
click at [27, 182] on link at bounding box center [19, 179] width 21 height 21
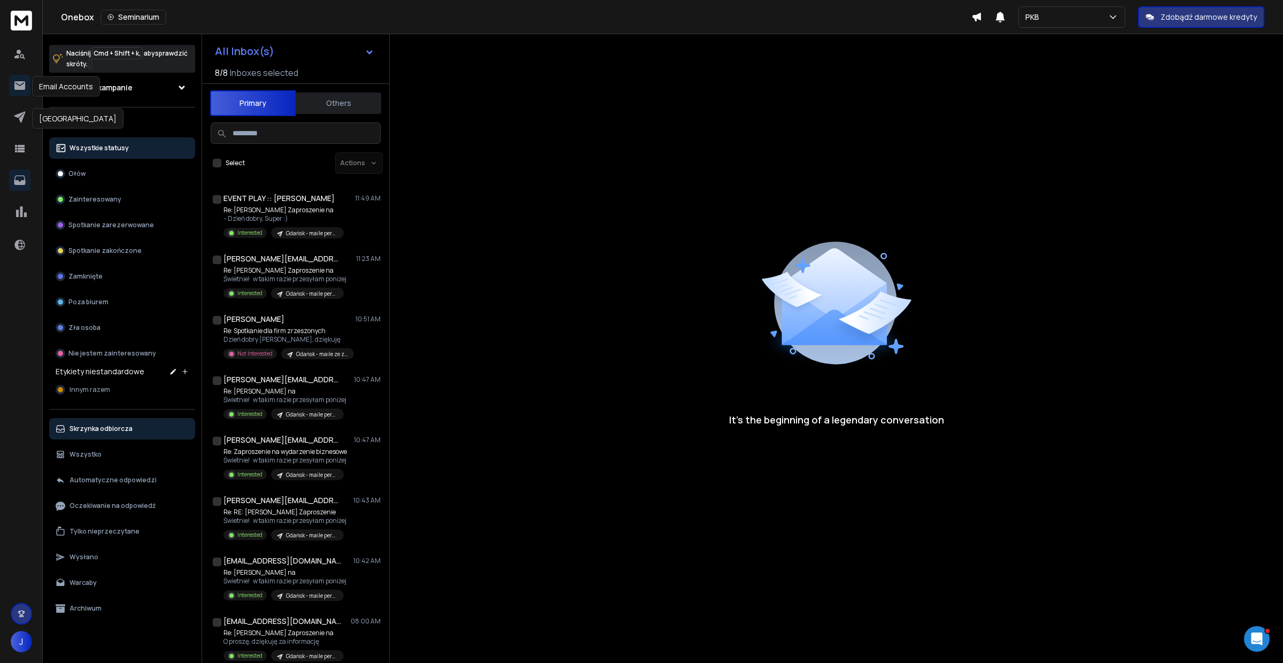
click at [17, 88] on icon at bounding box center [19, 85] width 11 height 9
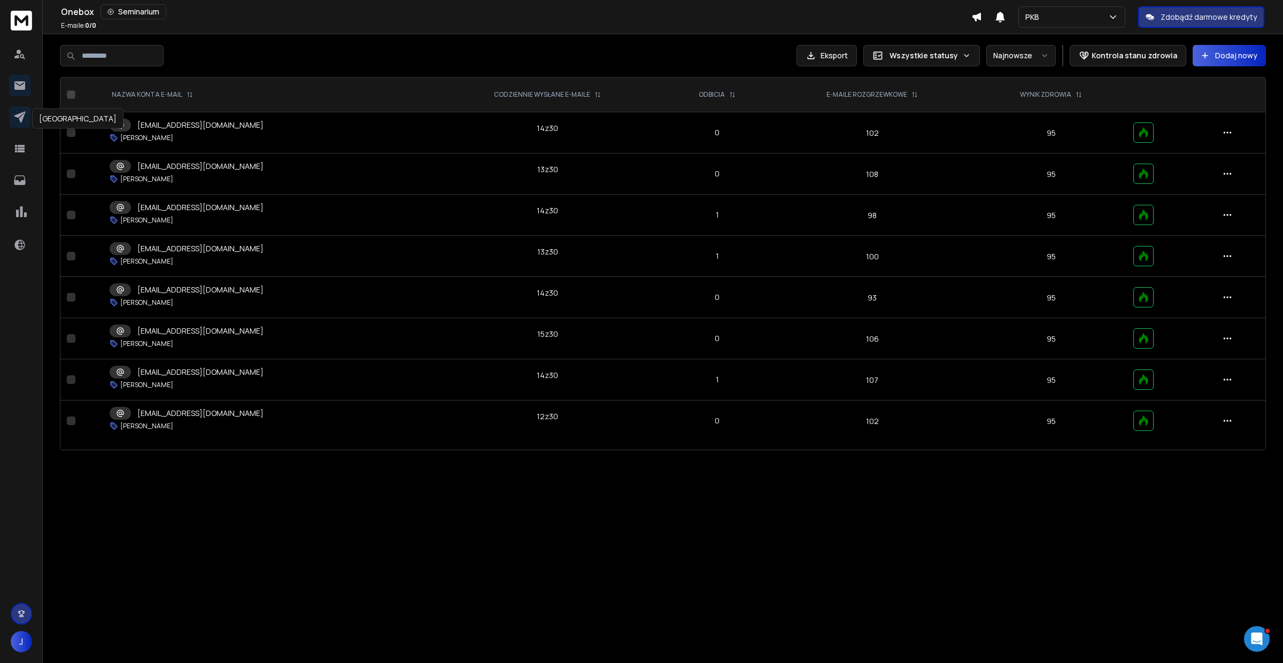
click at [22, 119] on icon at bounding box center [19, 117] width 11 height 11
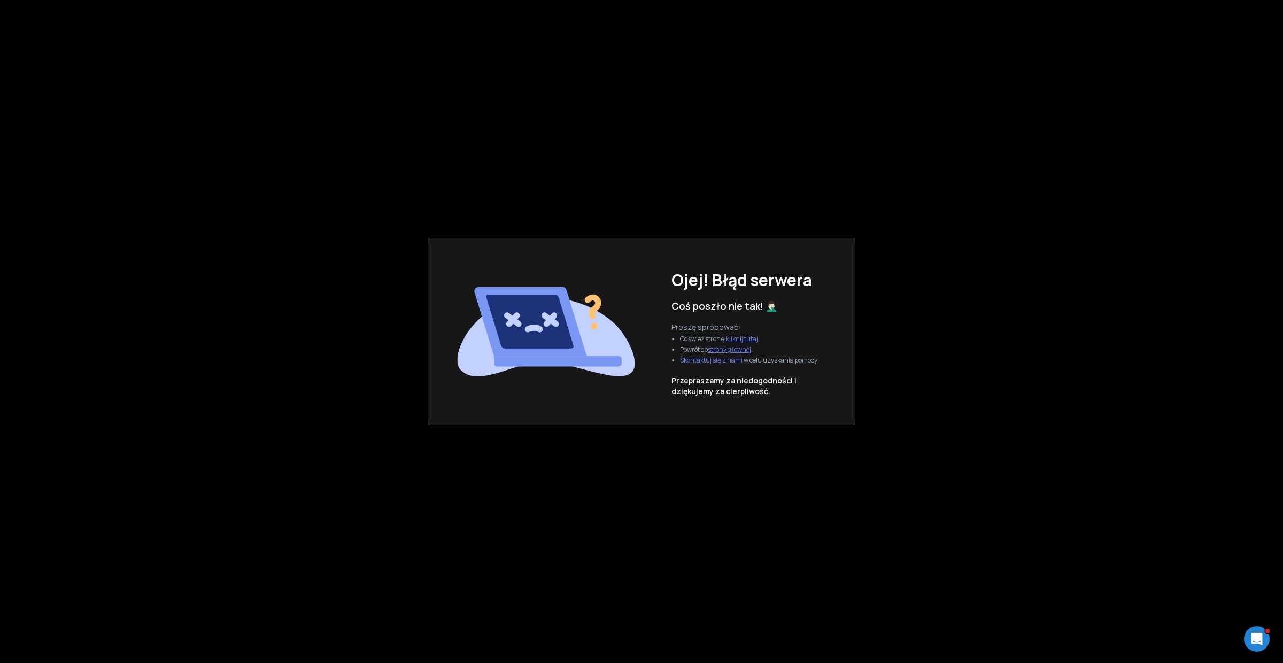
click at [150, 197] on div "Ojej! Błąd serwera Coś poszło nie tak! 🤦🏻‍♂️ Proszę spróbować: Odśwież stronę, …" at bounding box center [641, 331] width 1283 height 663
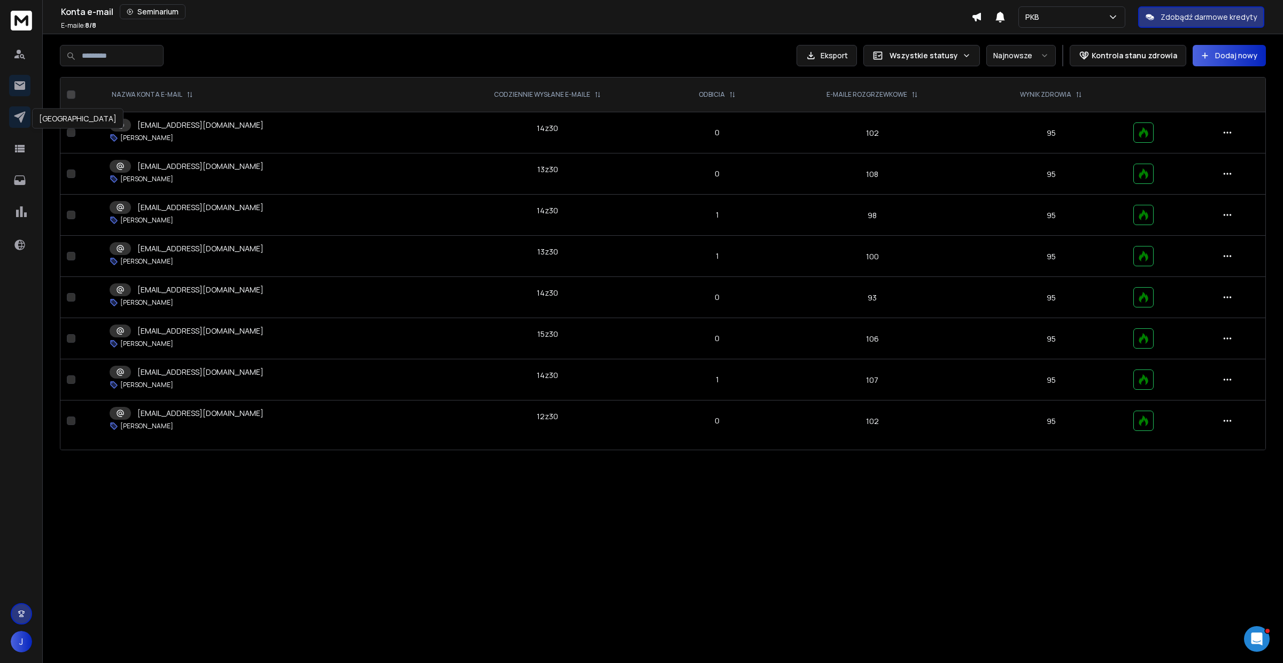
click at [17, 120] on icon at bounding box center [19, 117] width 13 height 13
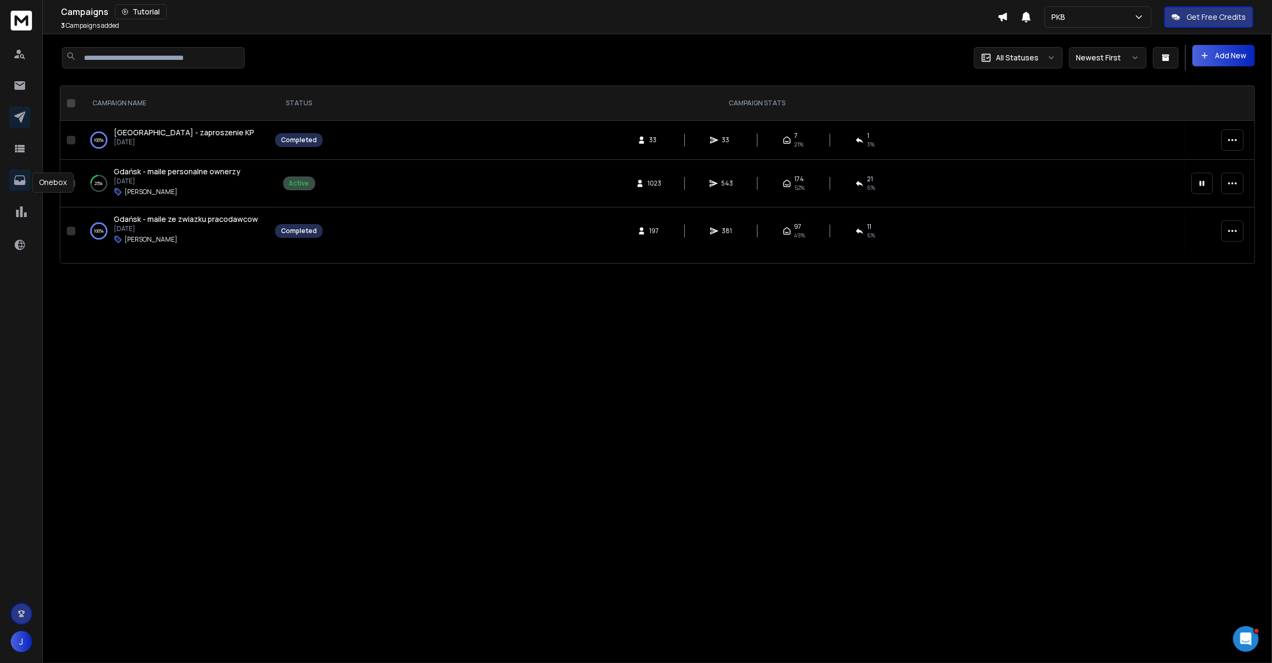
click at [21, 178] on icon at bounding box center [19, 180] width 13 height 13
